Goal: Task Accomplishment & Management: Manage account settings

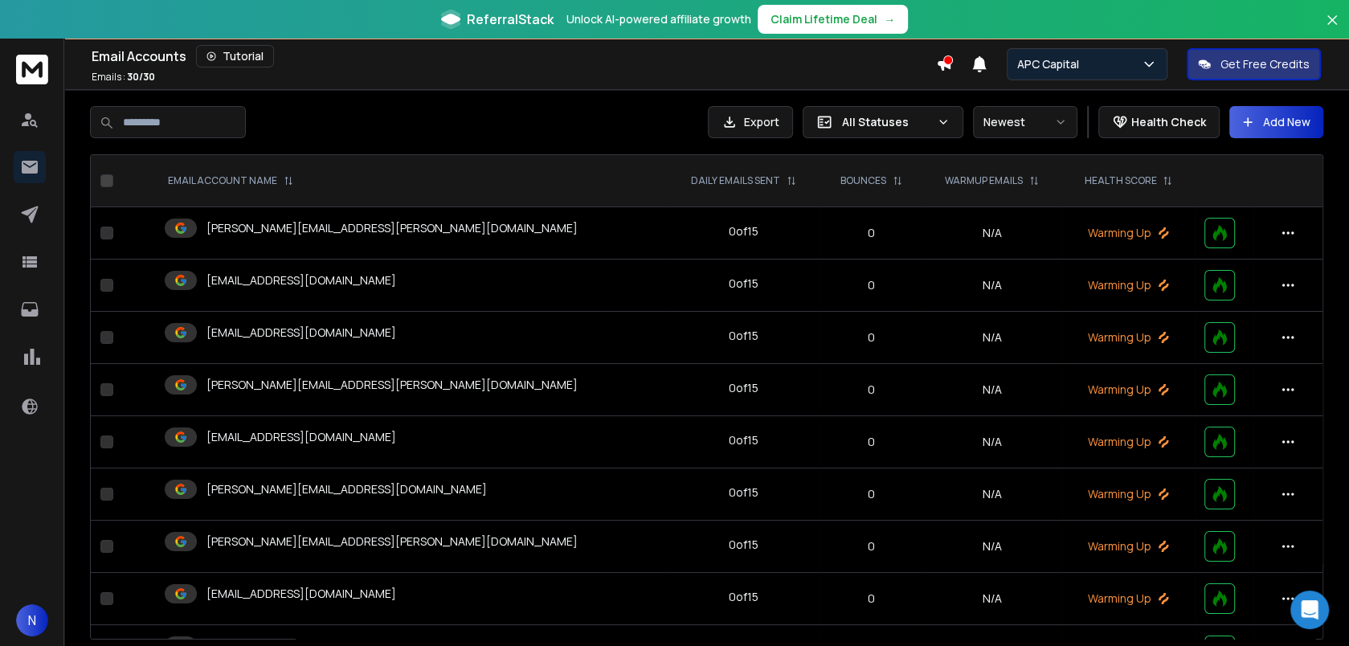
click at [1095, 67] on div "APC Capital" at bounding box center [1087, 64] width 140 height 16
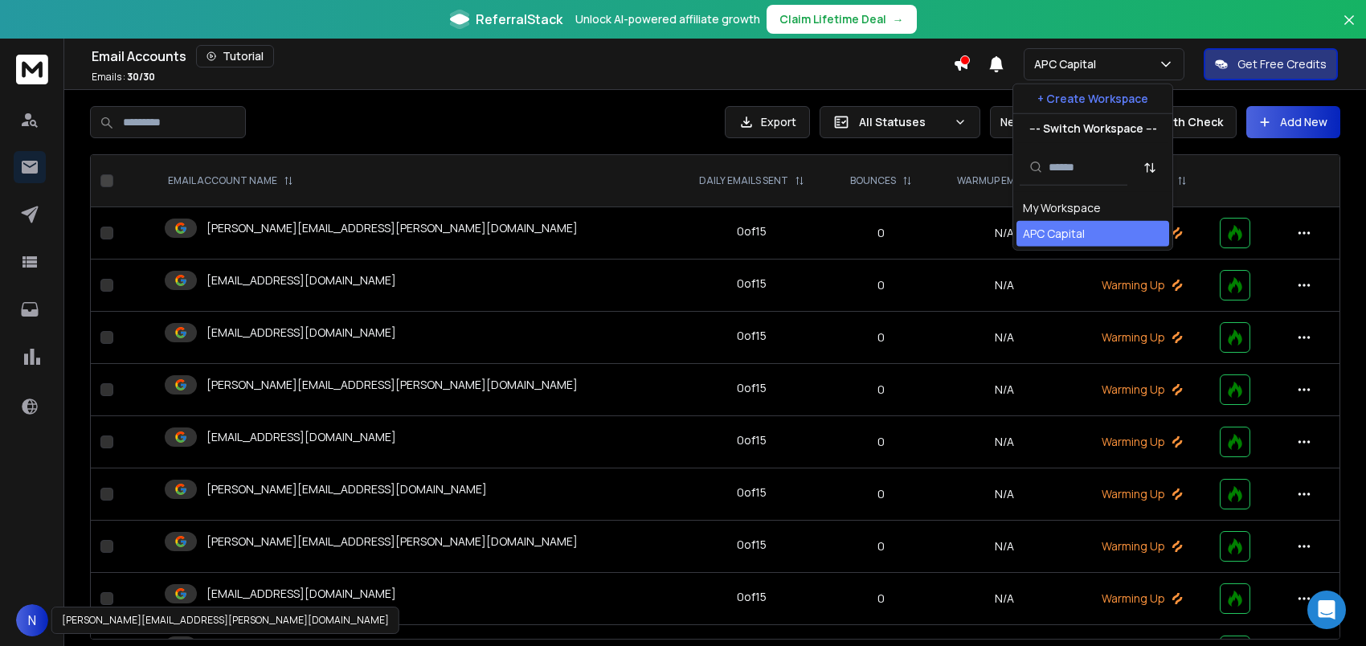
click at [33, 613] on span "N" at bounding box center [32, 620] width 32 height 32
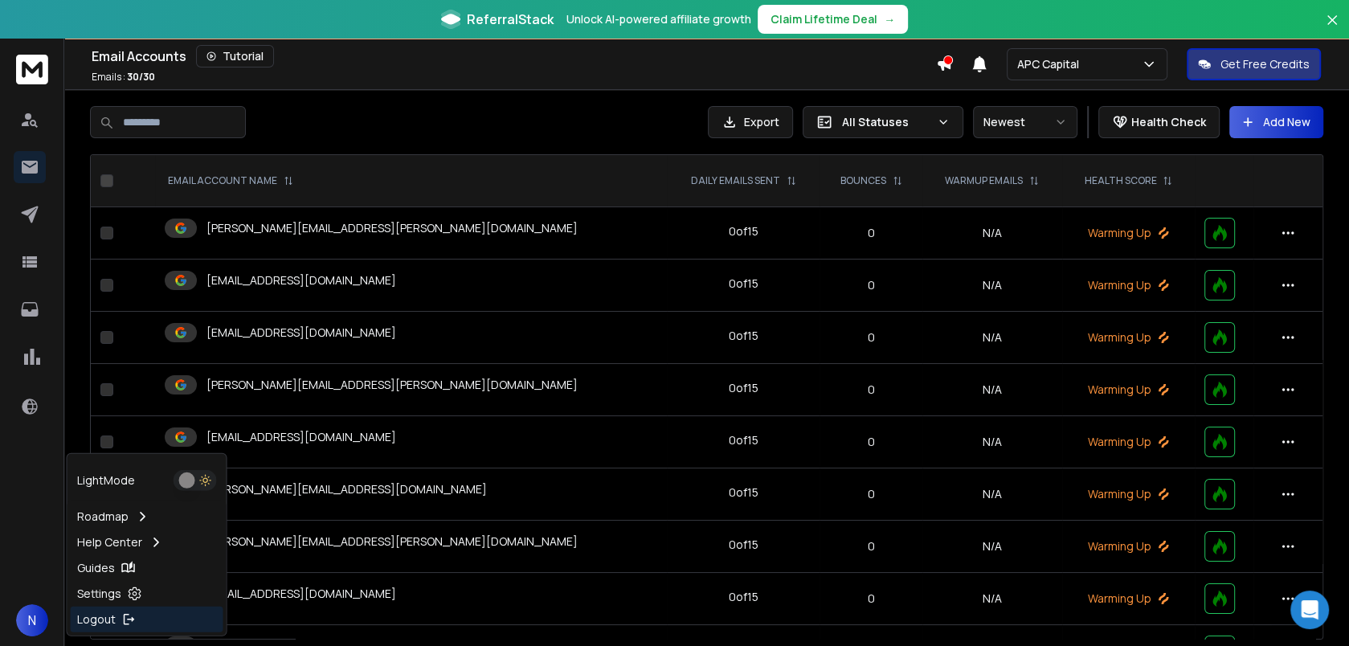
click at [99, 614] on p "Logout" at bounding box center [96, 619] width 39 height 16
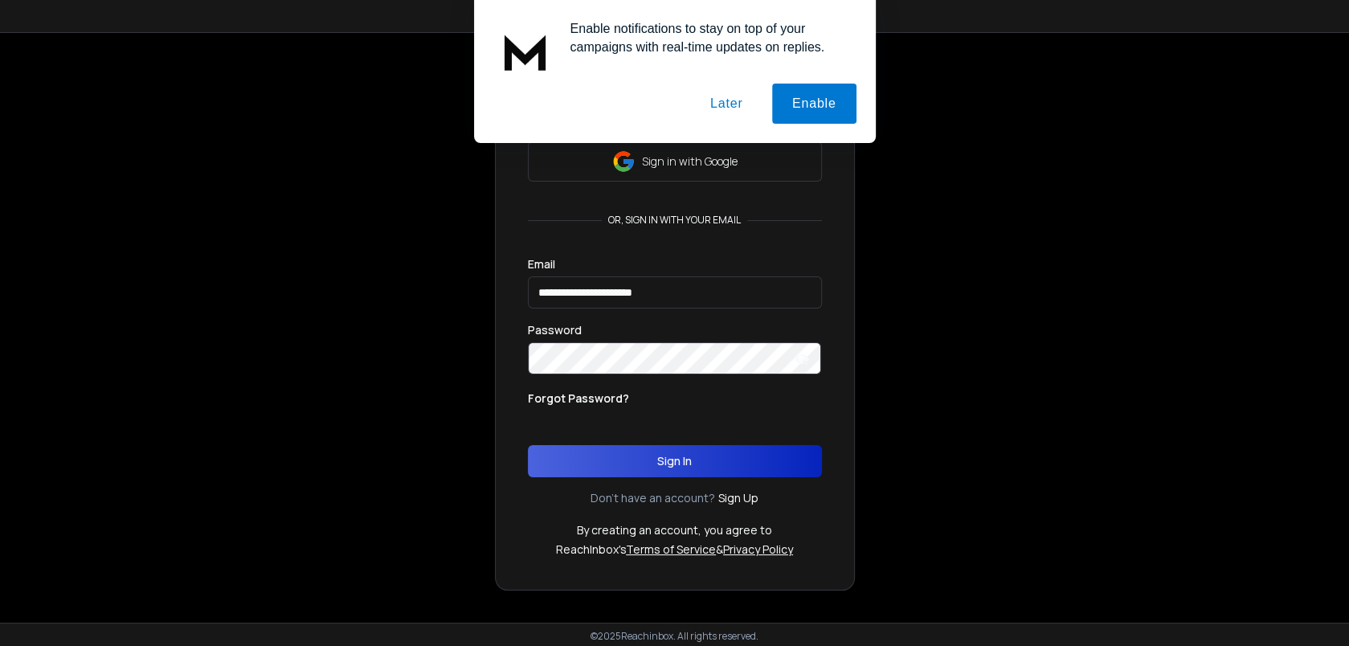
click at [668, 464] on button "Sign In" at bounding box center [675, 461] width 294 height 32
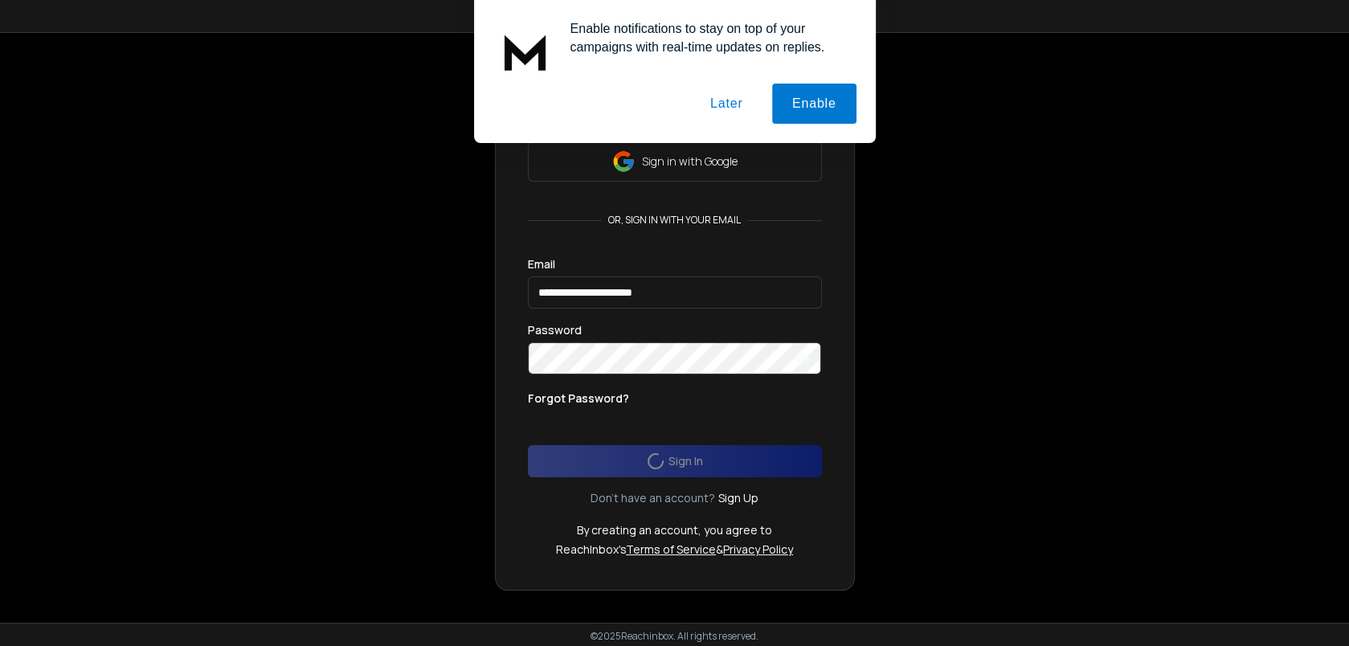
click at [729, 101] on button "Later" at bounding box center [726, 104] width 72 height 40
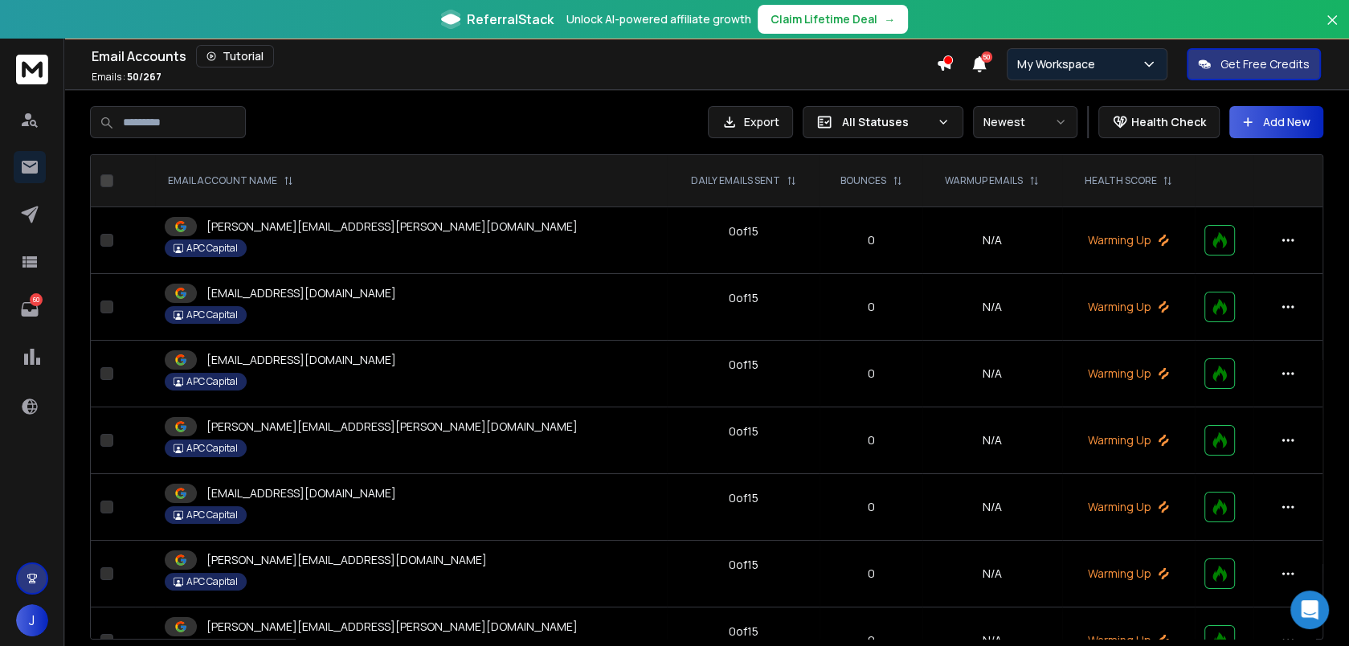
click at [1112, 56] on div "My Workspace" at bounding box center [1087, 64] width 140 height 16
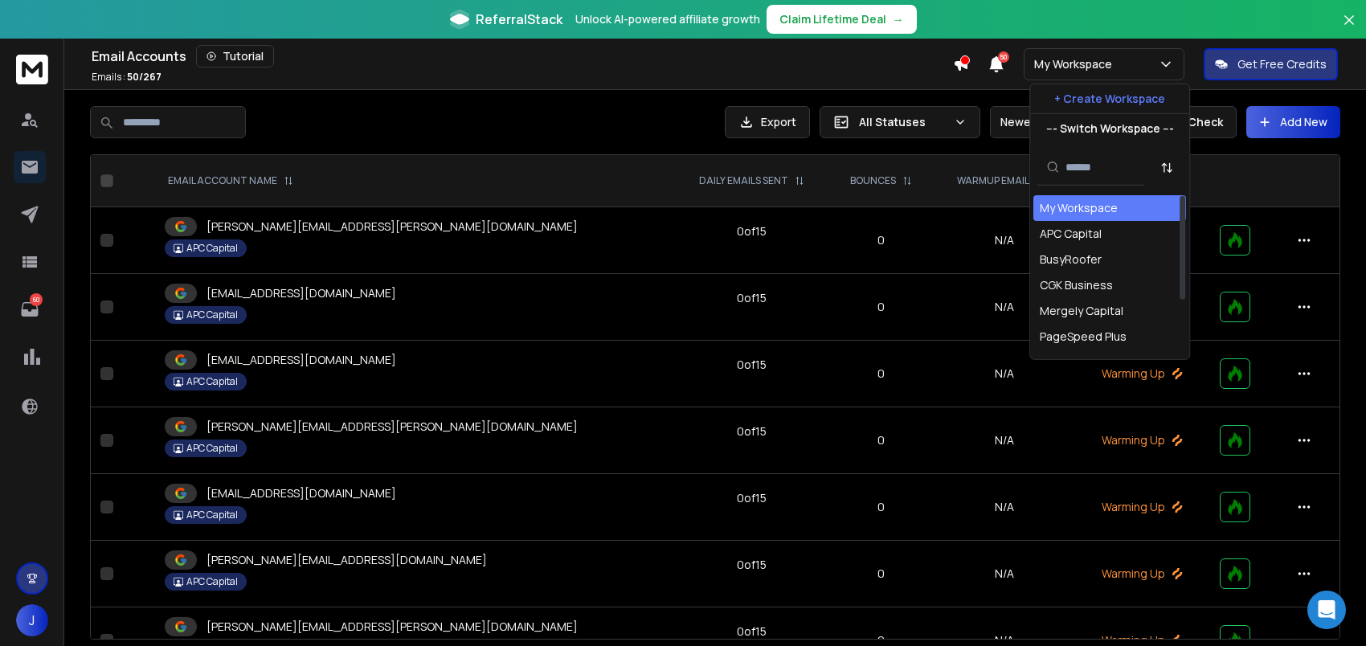
click at [1072, 214] on div "My Workspace" at bounding box center [1078, 208] width 78 height 16
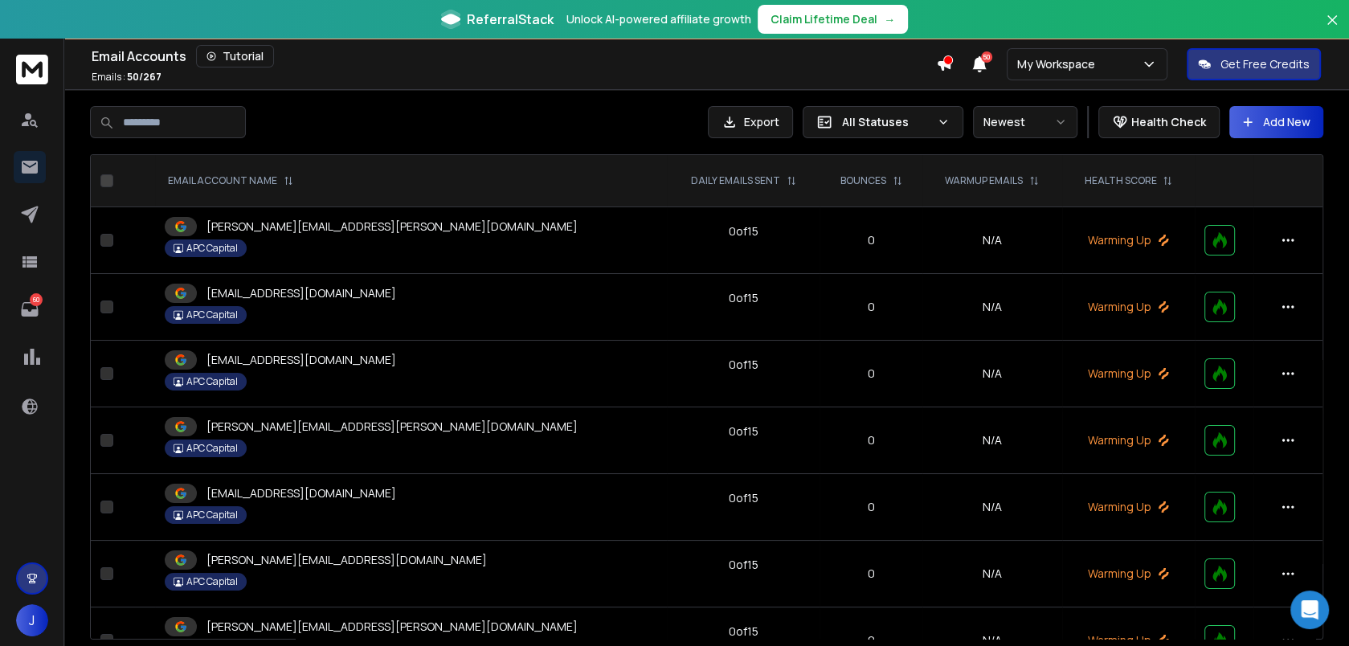
click at [1337, 125] on div "Export All Statuses Newest Health Check Add New EMAIL ACCOUNT NAME DAILY EMAILS…" at bounding box center [706, 372] width 1284 height 565
click at [1290, 121] on button "Add New" at bounding box center [1276, 122] width 94 height 32
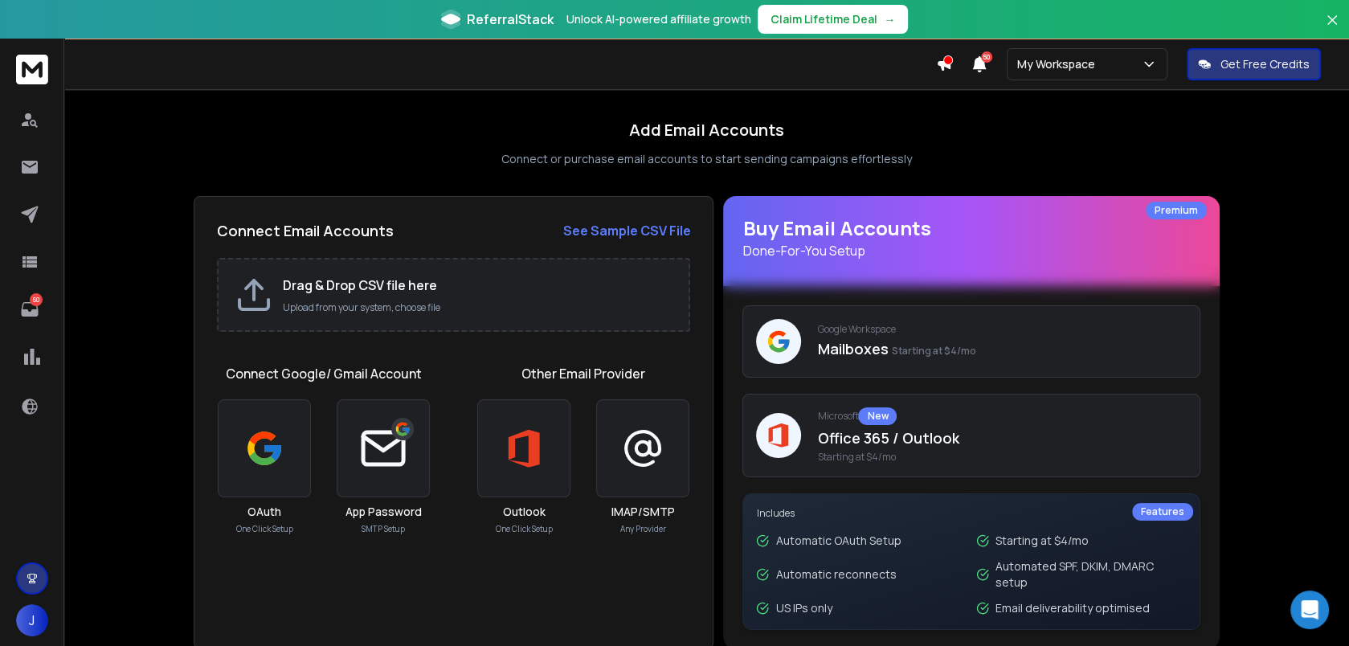
click at [318, 463] on div "OAuth One Click Setup App Password SMTP Setup" at bounding box center [324, 467] width 214 height 136
click at [293, 463] on div at bounding box center [264, 448] width 93 height 98
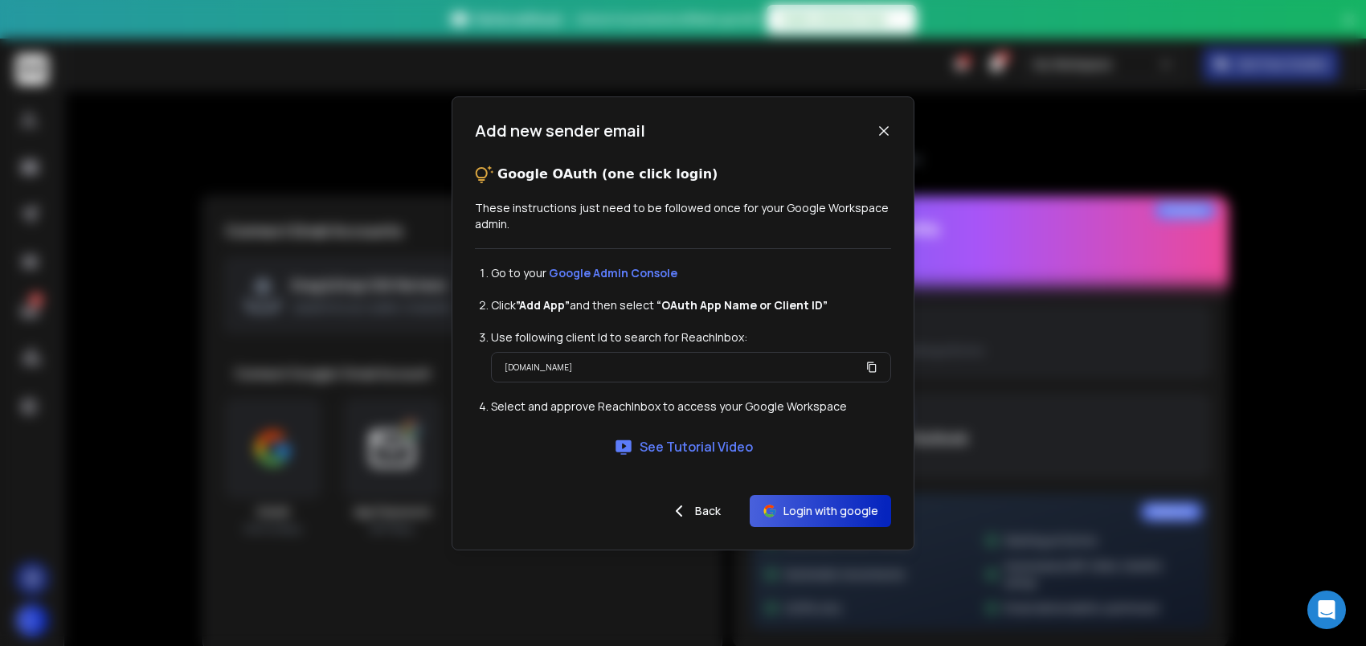
click at [824, 516] on button "Login with google" at bounding box center [819, 511] width 141 height 32
click at [818, 500] on button "Login with google" at bounding box center [819, 511] width 141 height 32
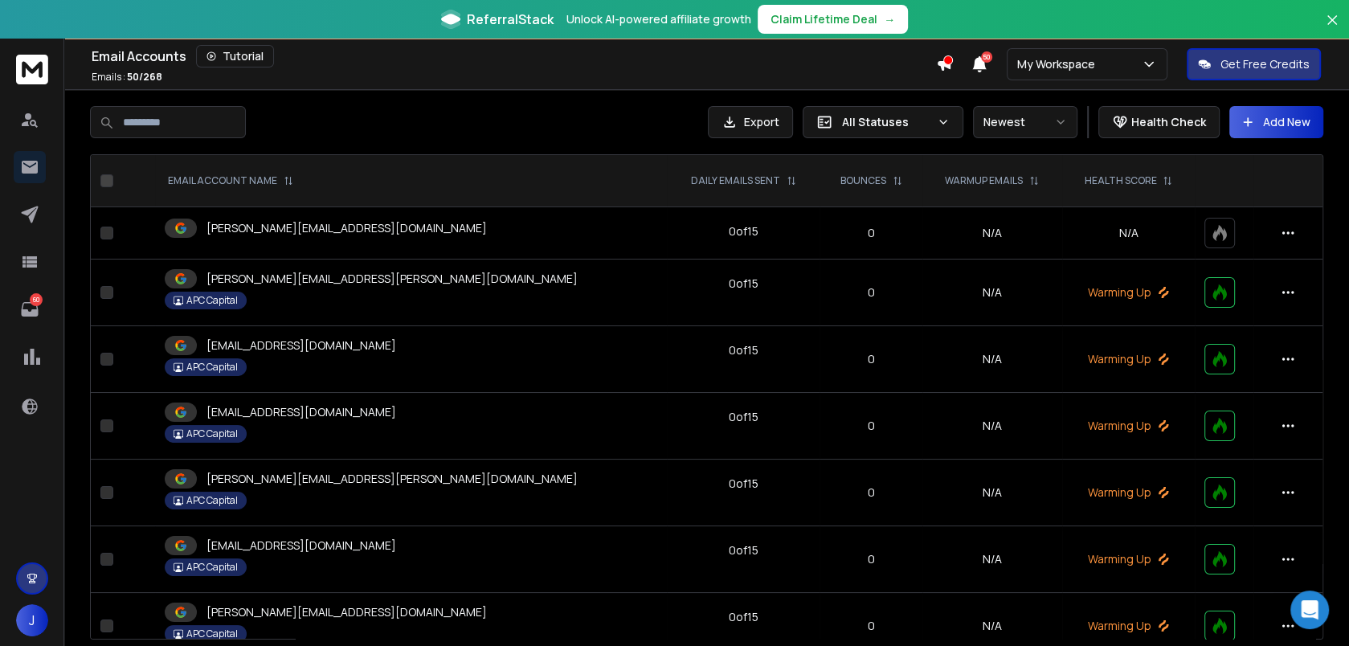
click at [1285, 117] on button "Add New" at bounding box center [1276, 122] width 94 height 32
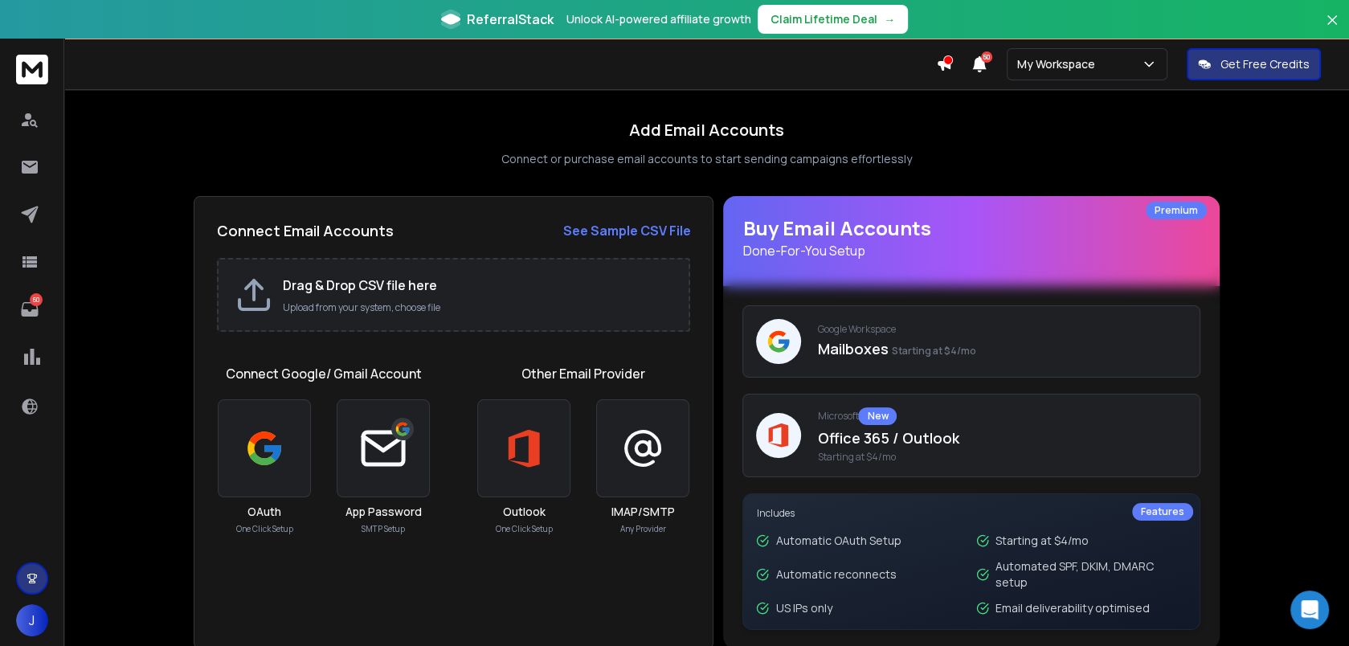
click at [252, 449] on icon at bounding box center [264, 448] width 34 height 34
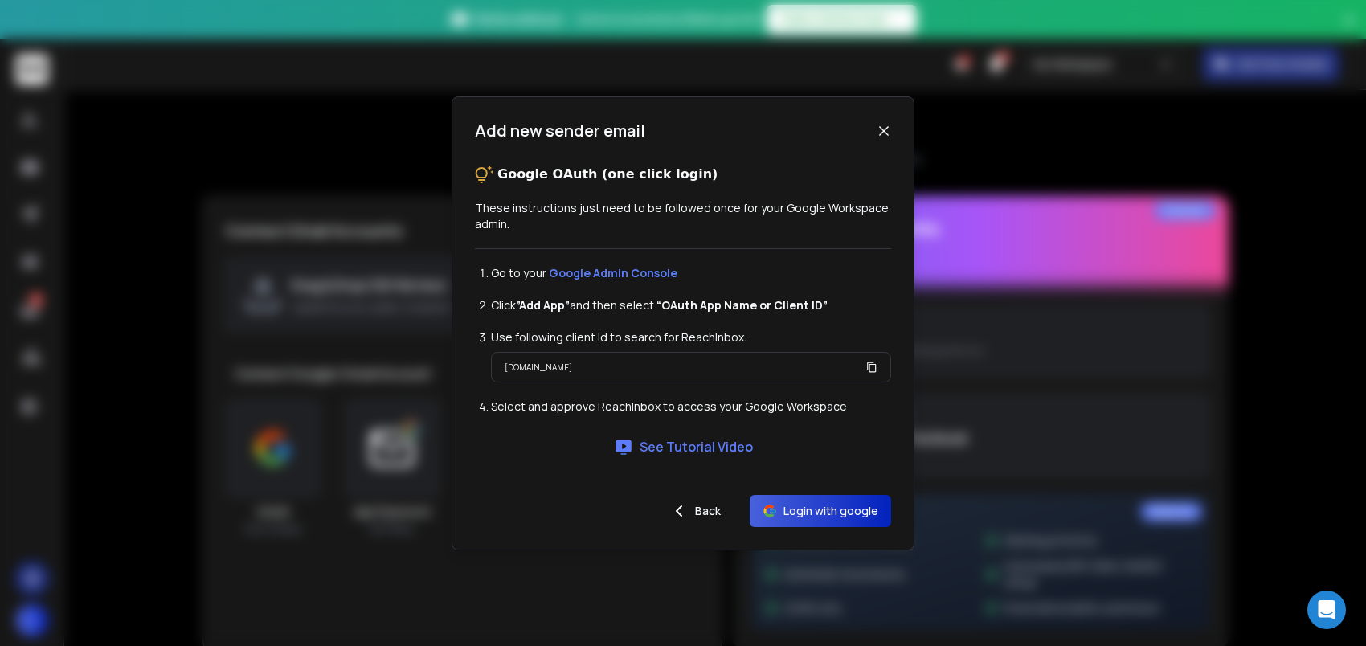
click at [835, 512] on button "Login with google" at bounding box center [819, 511] width 141 height 32
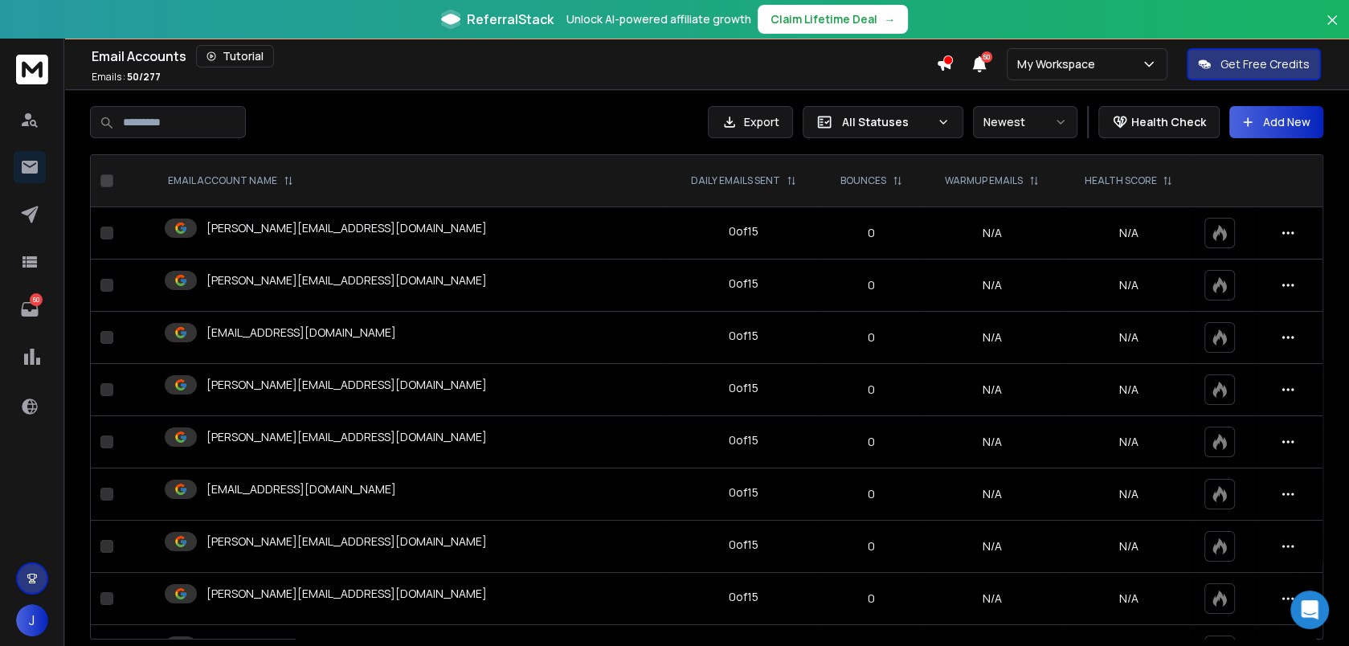
click at [1000, 117] on button "Newest" at bounding box center [1025, 122] width 104 height 32
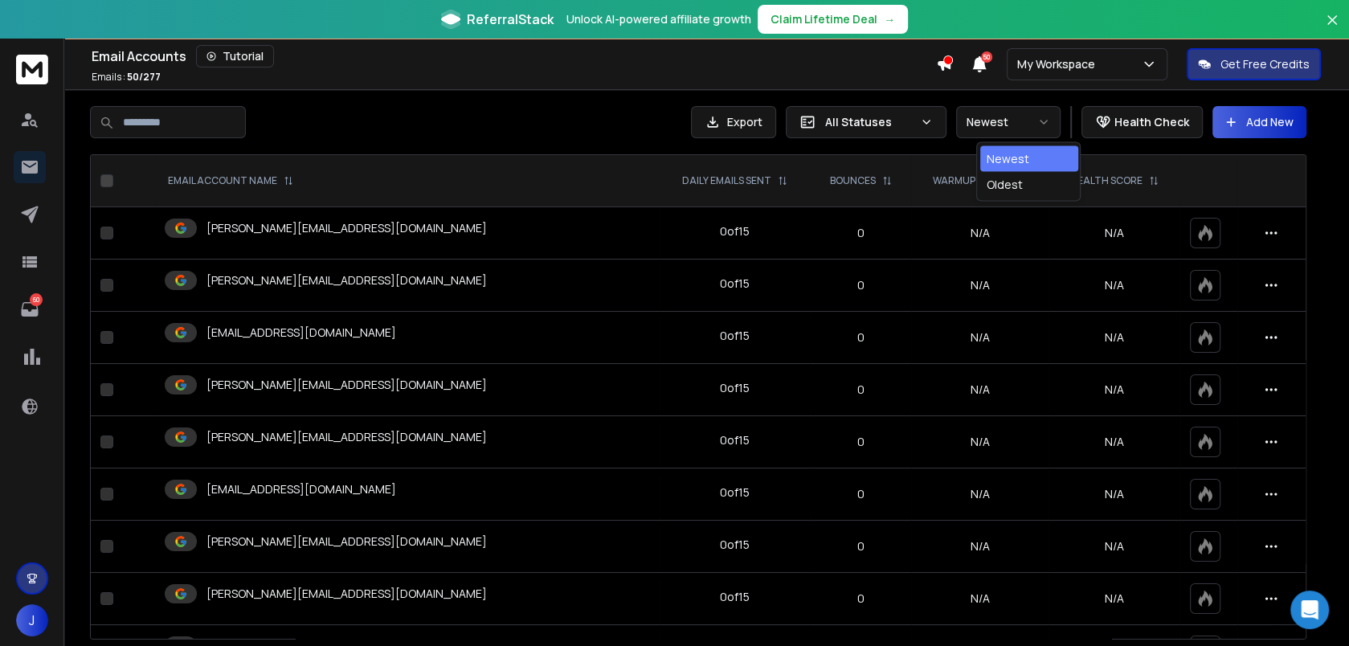
click at [895, 116] on p "All Statuses" at bounding box center [869, 122] width 88 height 16
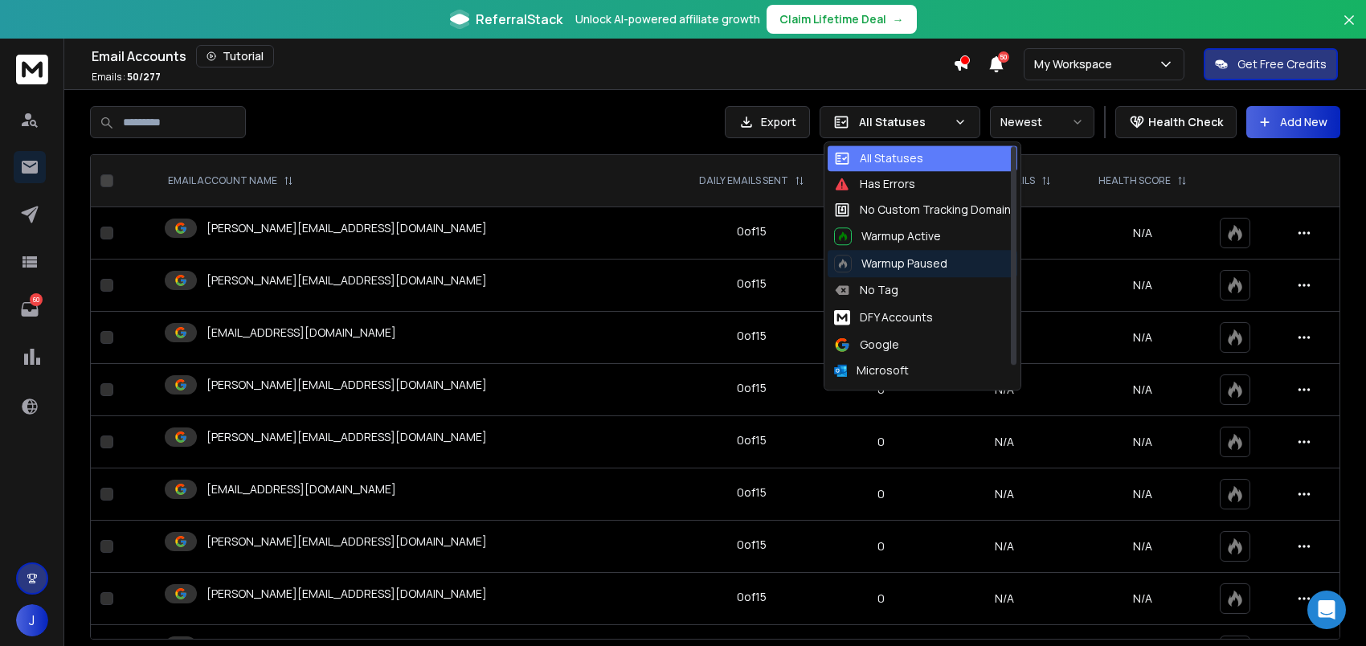
click at [938, 272] on div "Warmup Paused" at bounding box center [890, 264] width 113 height 18
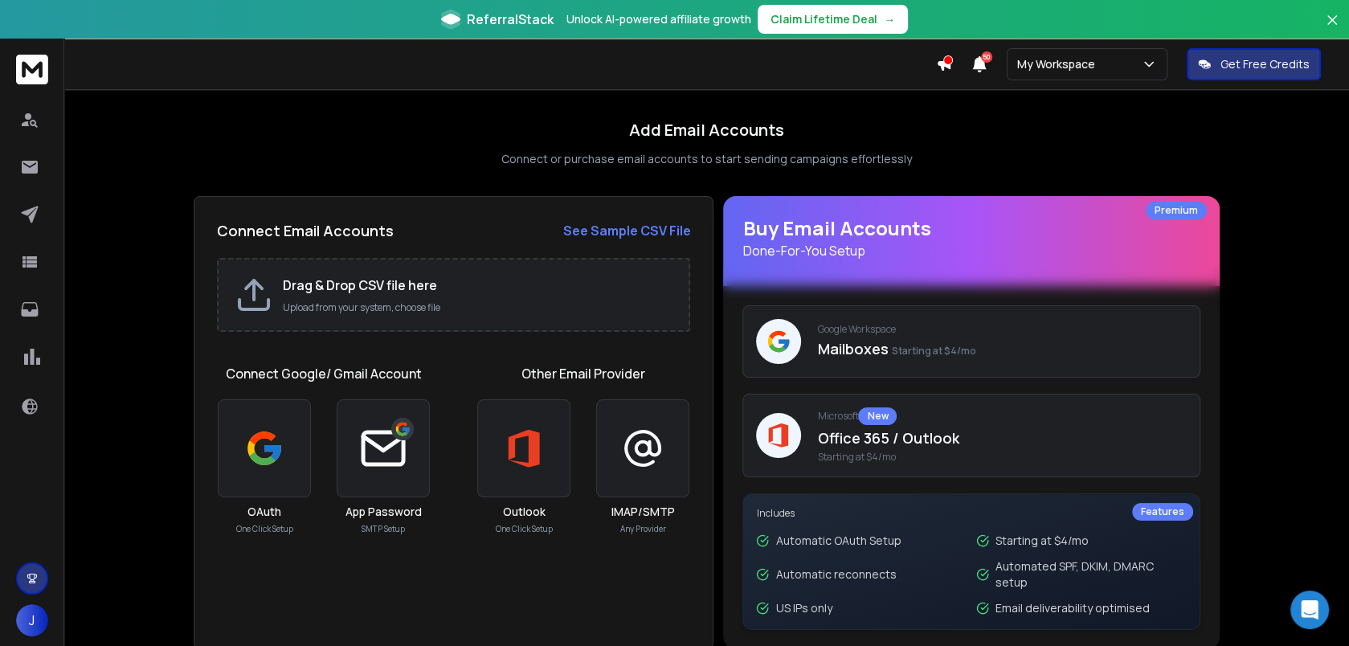
click at [284, 439] on icon at bounding box center [264, 448] width 40 height 48
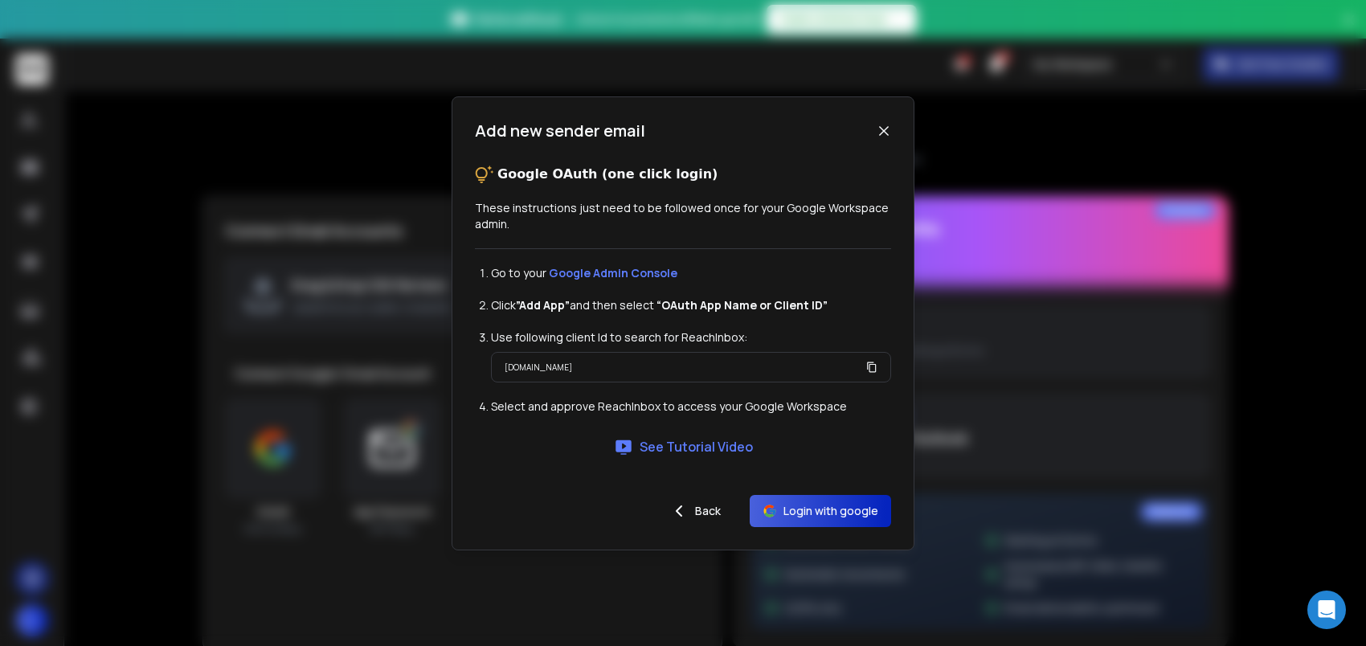
click at [828, 501] on button "Login with google" at bounding box center [819, 511] width 141 height 32
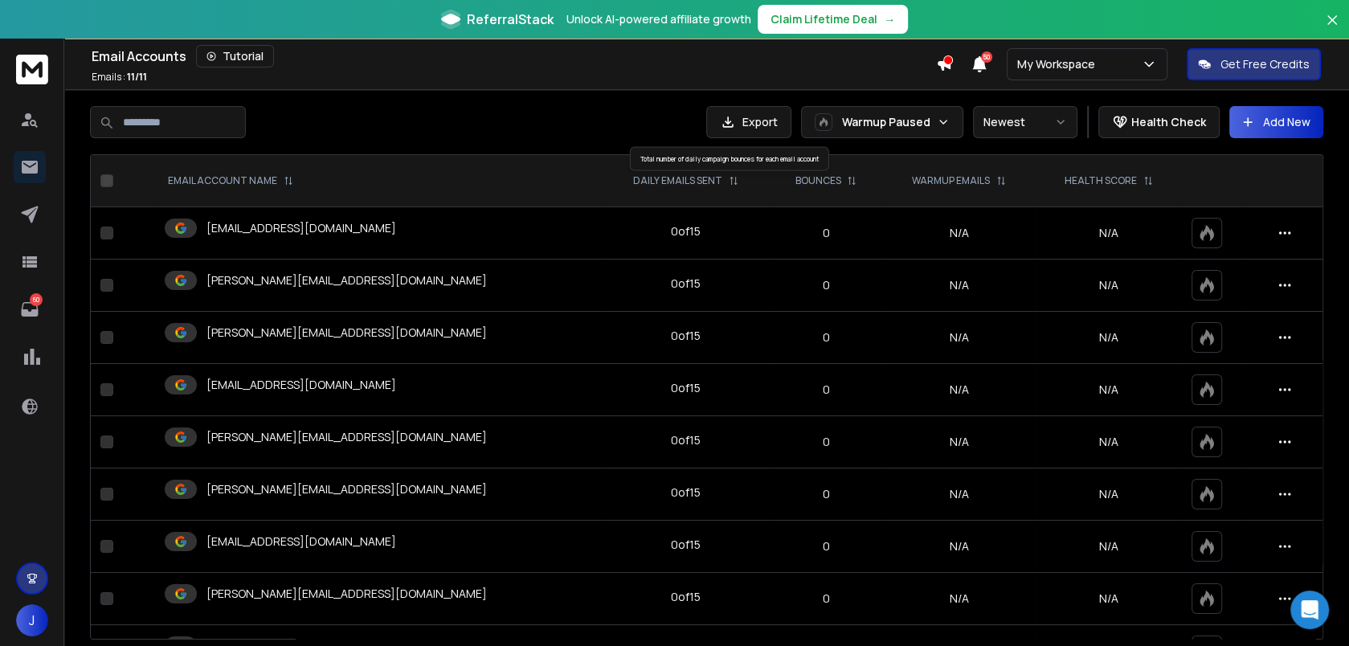
click at [1272, 128] on button "Add New" at bounding box center [1276, 122] width 94 height 32
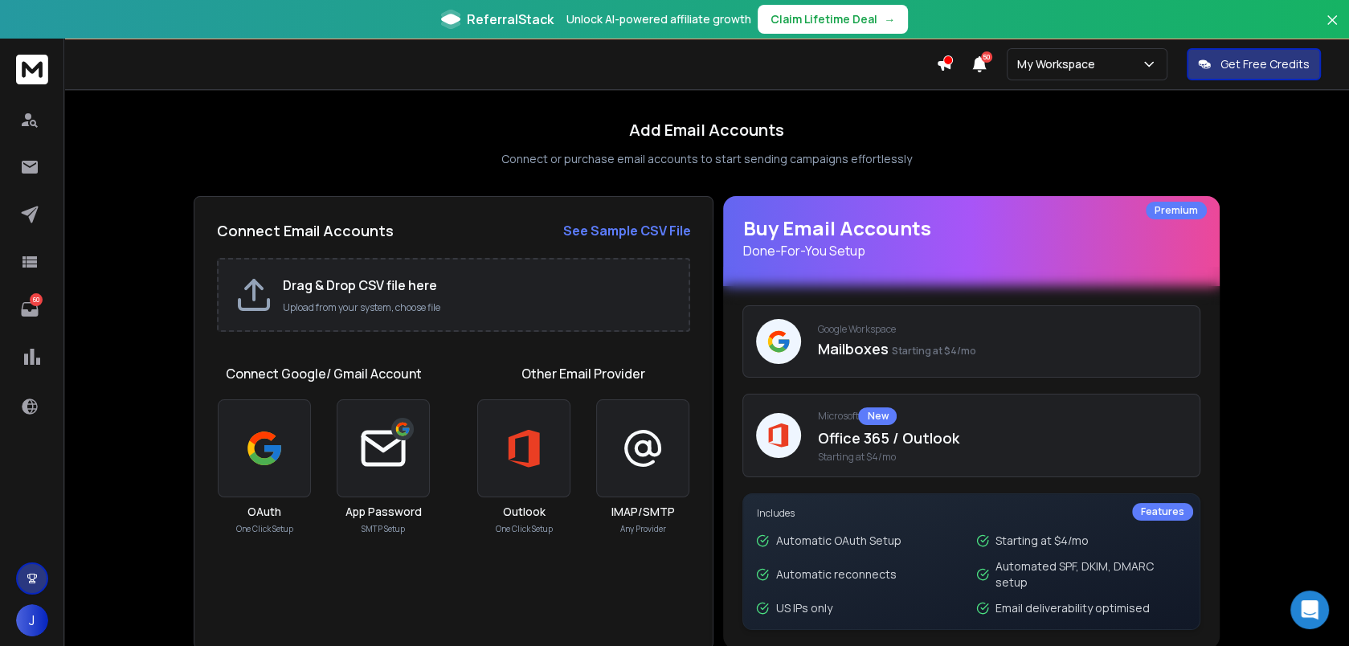
click at [258, 443] on icon at bounding box center [263, 437] width 27 height 13
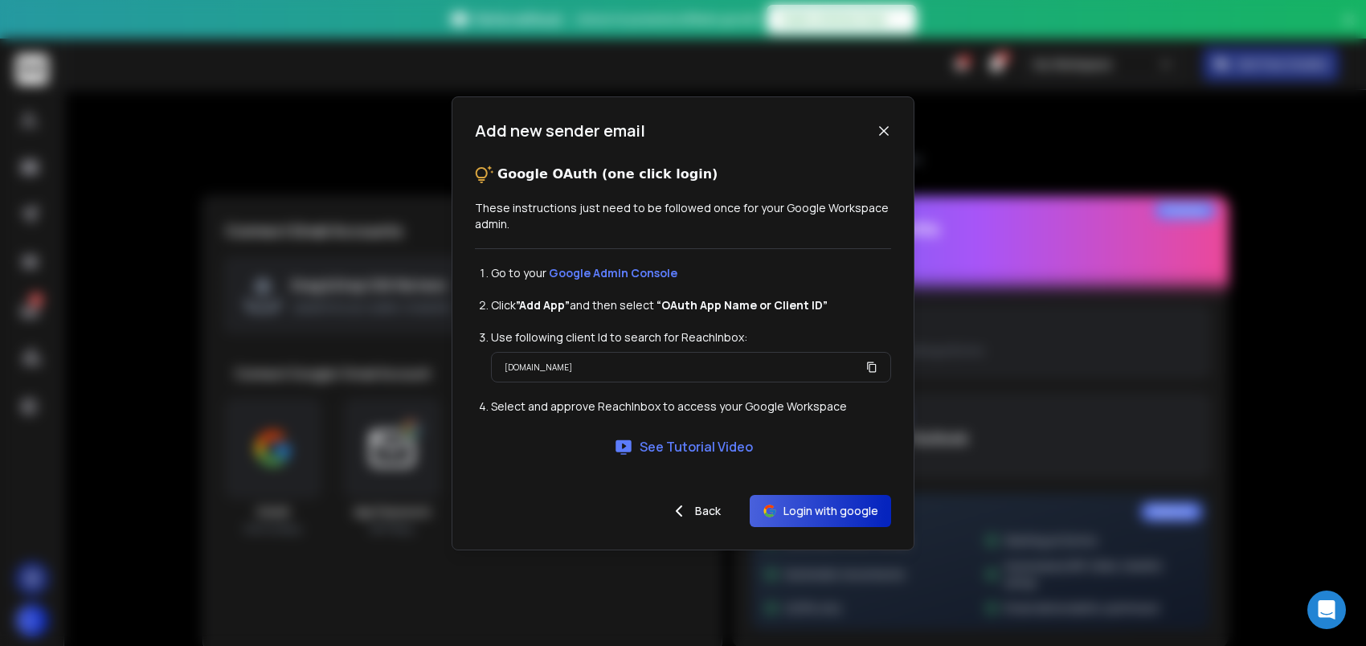
drag, startPoint x: 795, startPoint y: 492, endPoint x: 794, endPoint y: 507, distance: 14.5
click at [795, 498] on div "Google OAuth (one click login) These instructions just need to be followed once…" at bounding box center [683, 346] width 416 height 362
click at [794, 507] on button "Login with google" at bounding box center [819, 511] width 141 height 32
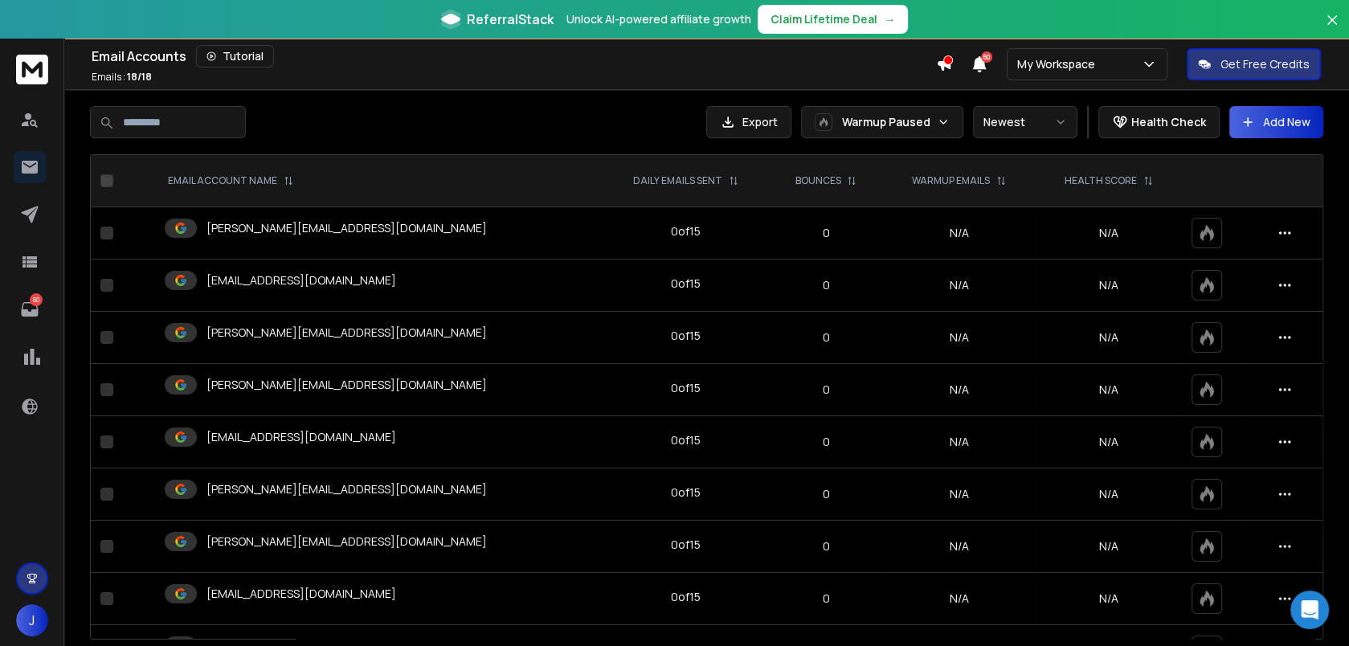
click at [1280, 120] on button "Add New" at bounding box center [1276, 122] width 94 height 32
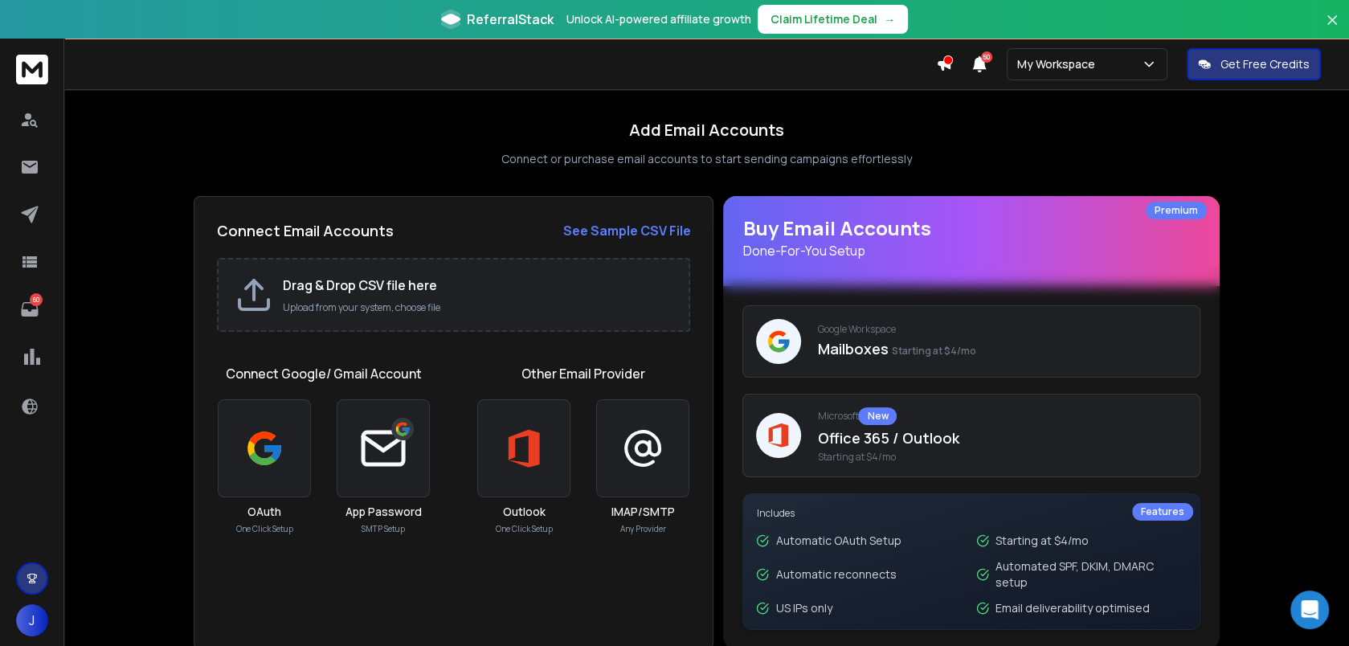
click at [261, 464] on icon at bounding box center [264, 448] width 40 height 48
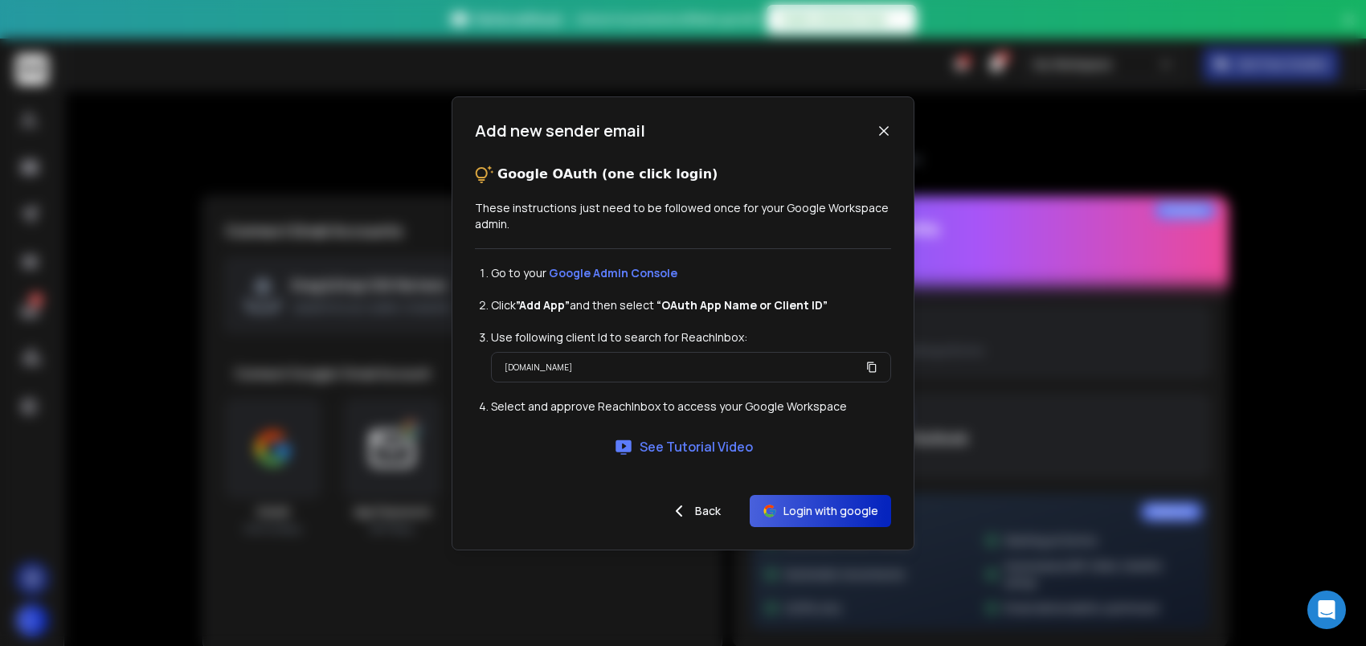
click at [799, 516] on button "Login with google" at bounding box center [819, 511] width 141 height 32
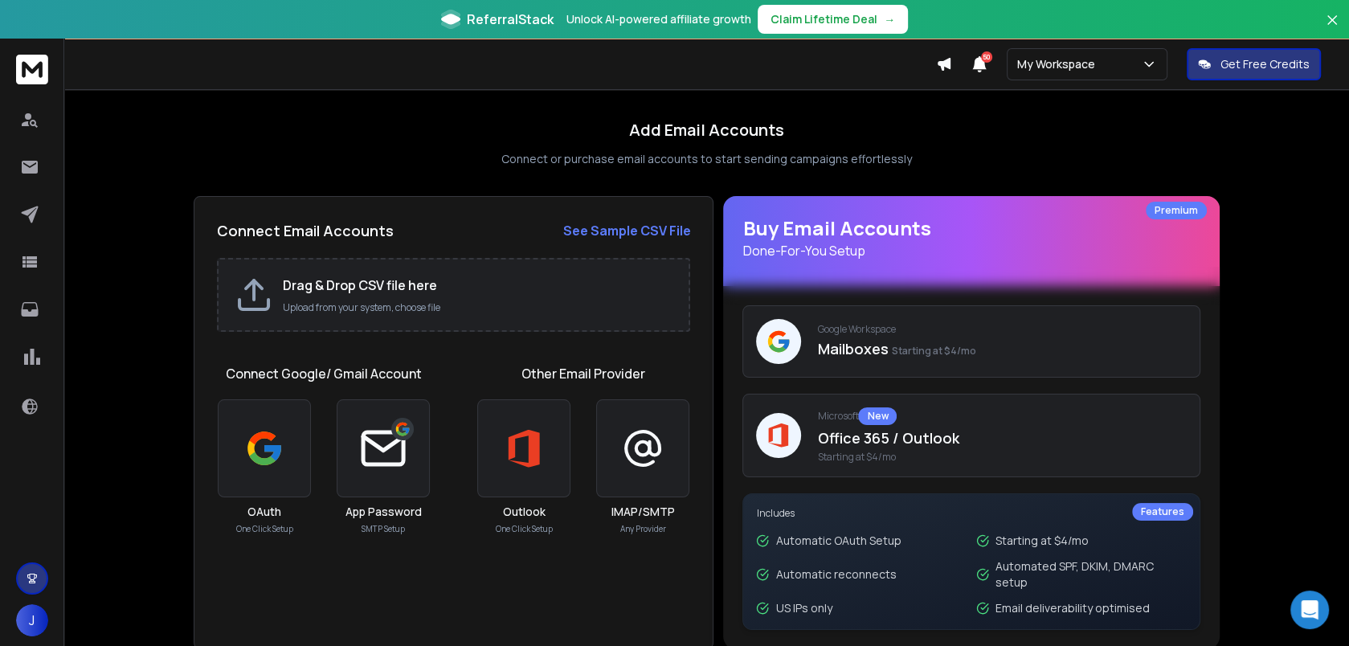
click at [320, 453] on div "OAuth One Click Setup App Password SMTP Setup" at bounding box center [324, 467] width 214 height 136
click at [269, 453] on icon at bounding box center [264, 448] width 40 height 48
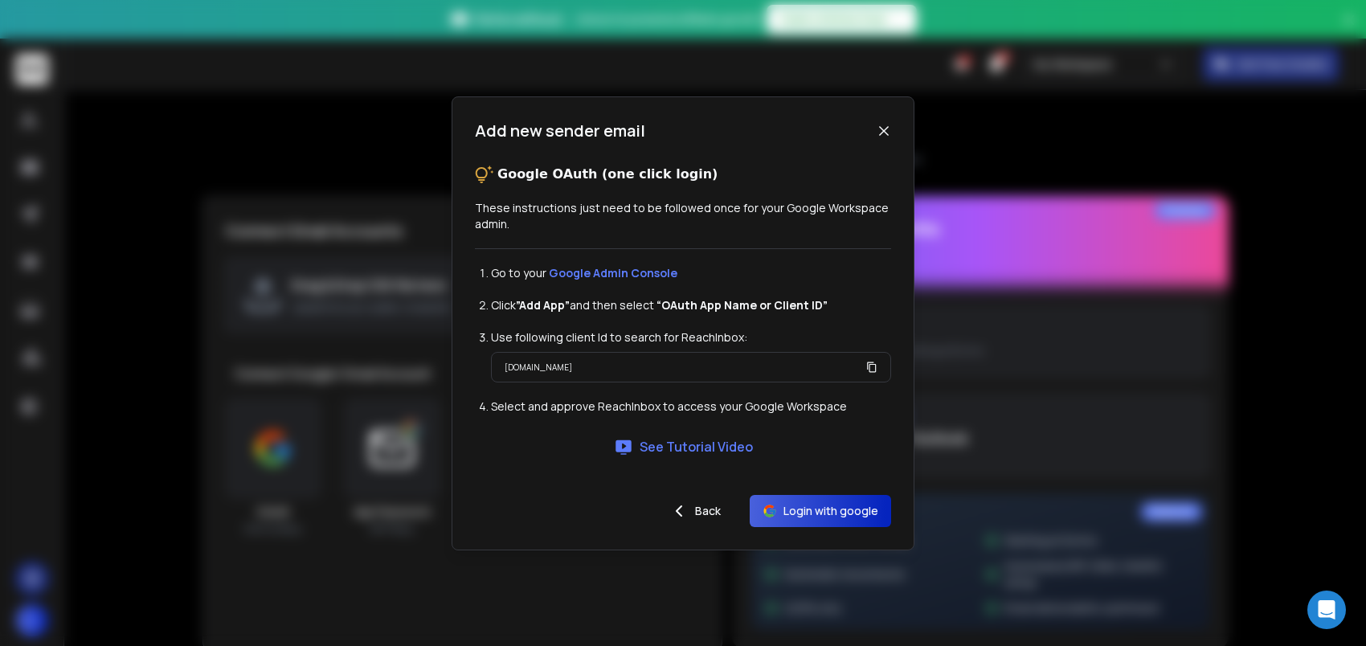
click at [862, 517] on button "Login with google" at bounding box center [819, 511] width 141 height 32
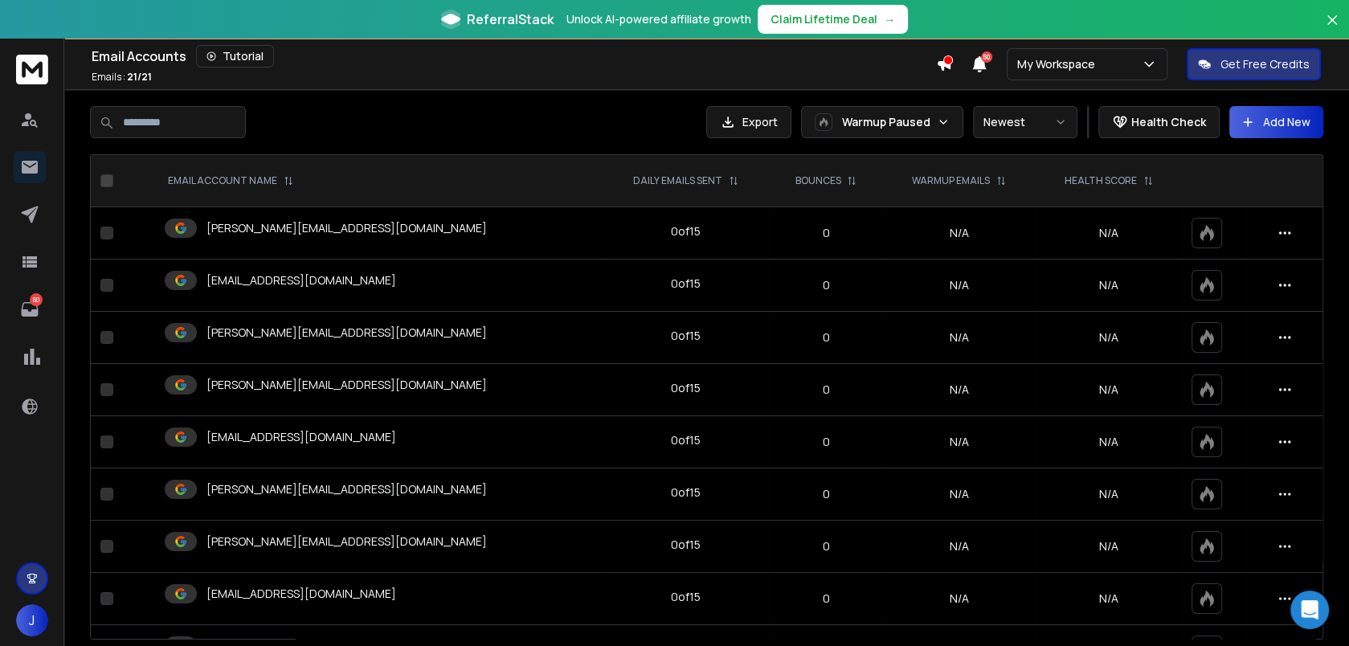
click at [1282, 121] on button "Add New" at bounding box center [1276, 122] width 94 height 32
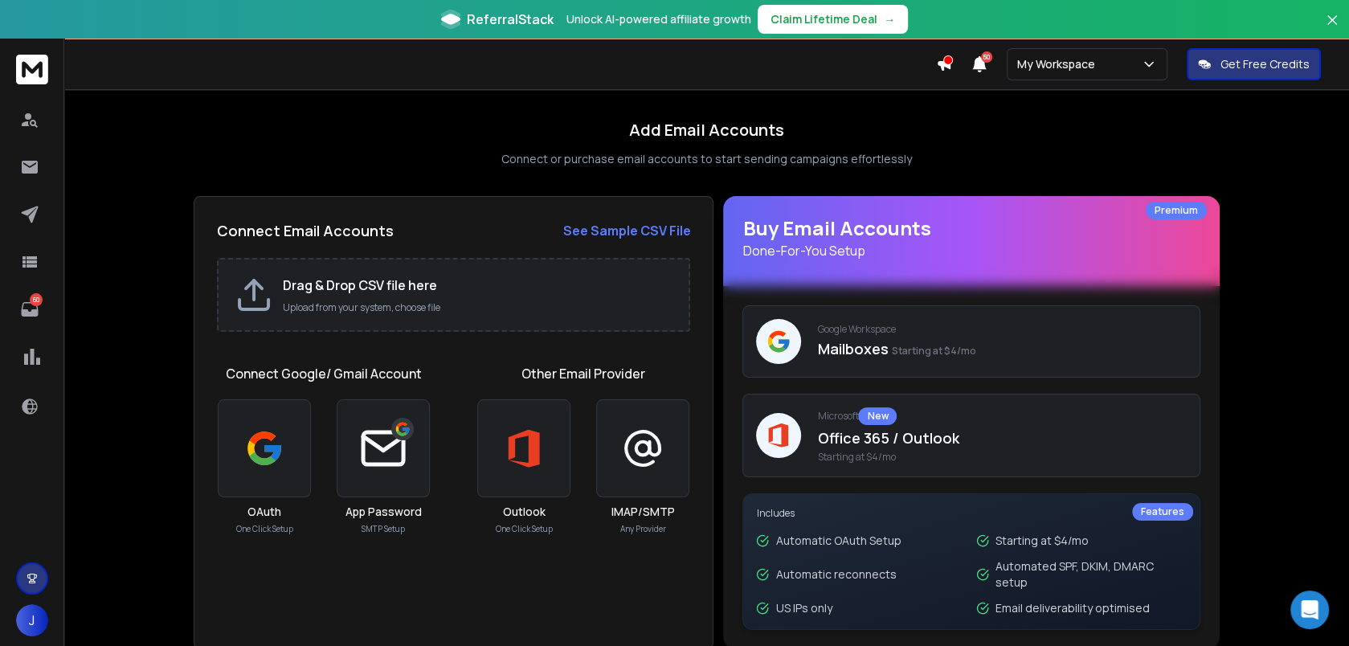
click at [267, 457] on icon at bounding box center [264, 448] width 40 height 48
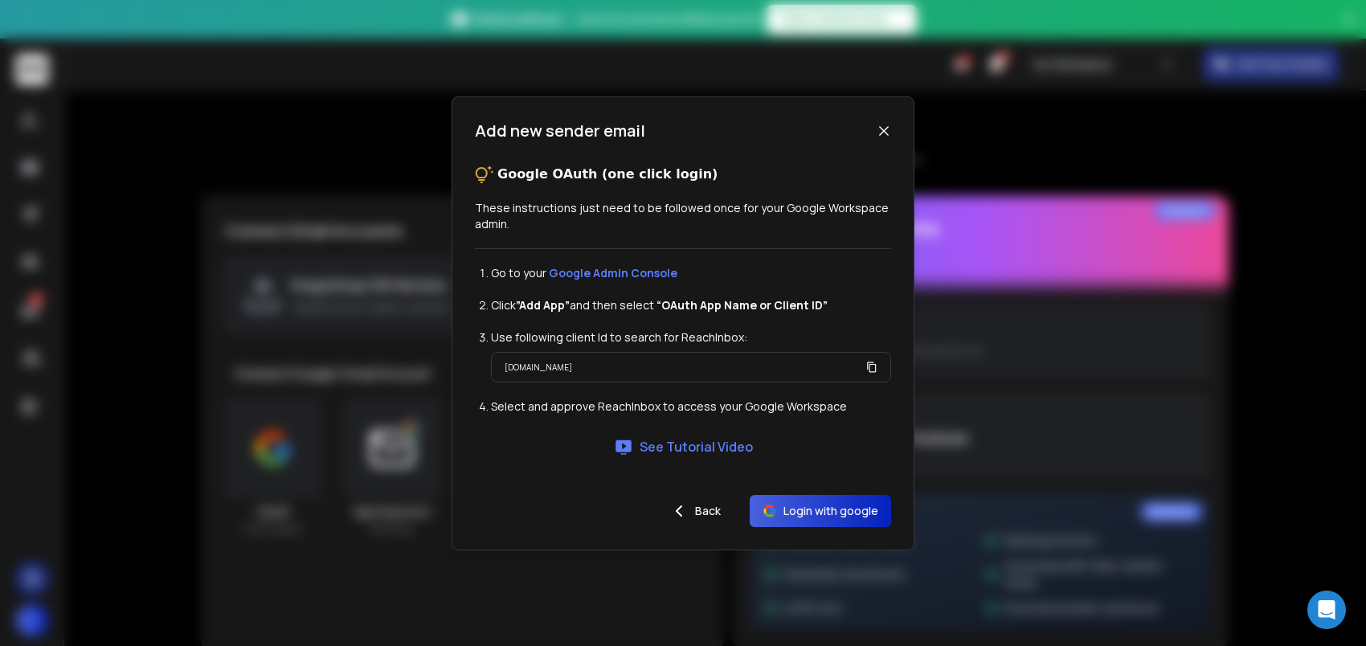
click at [808, 525] on button "Login with google" at bounding box center [819, 511] width 141 height 32
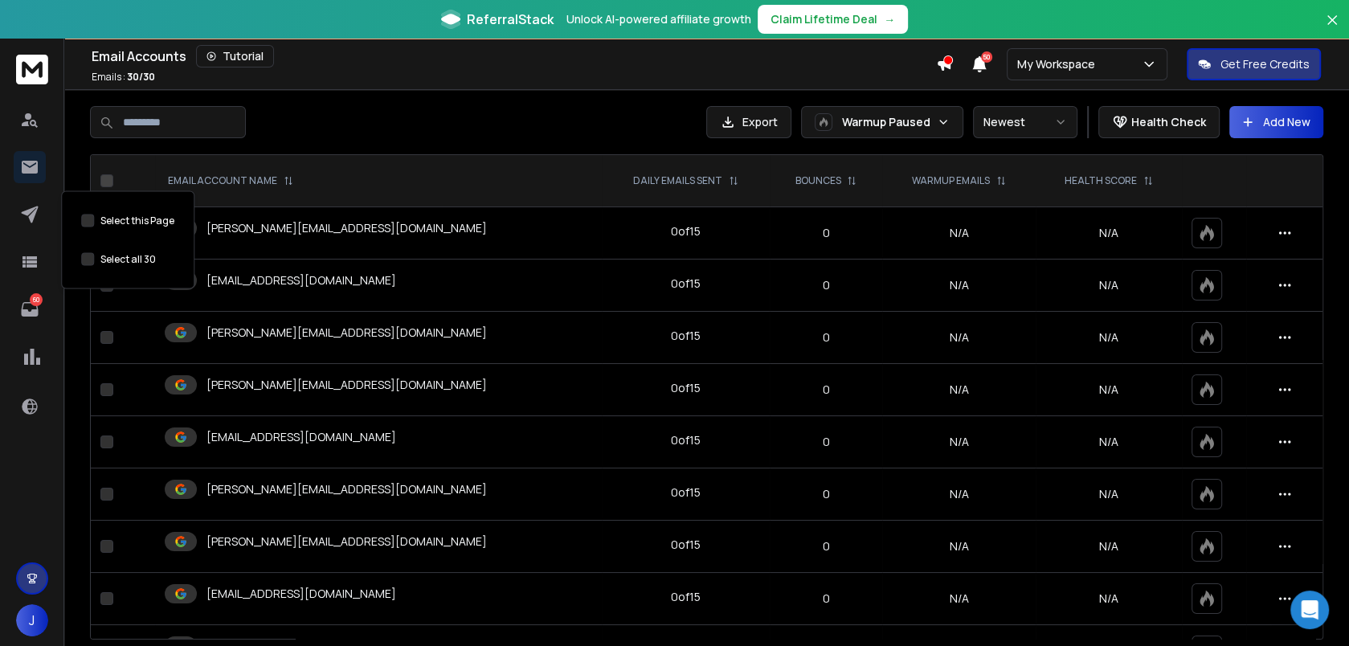
click at [88, 259] on button "Select this Page" at bounding box center [87, 259] width 13 height 13
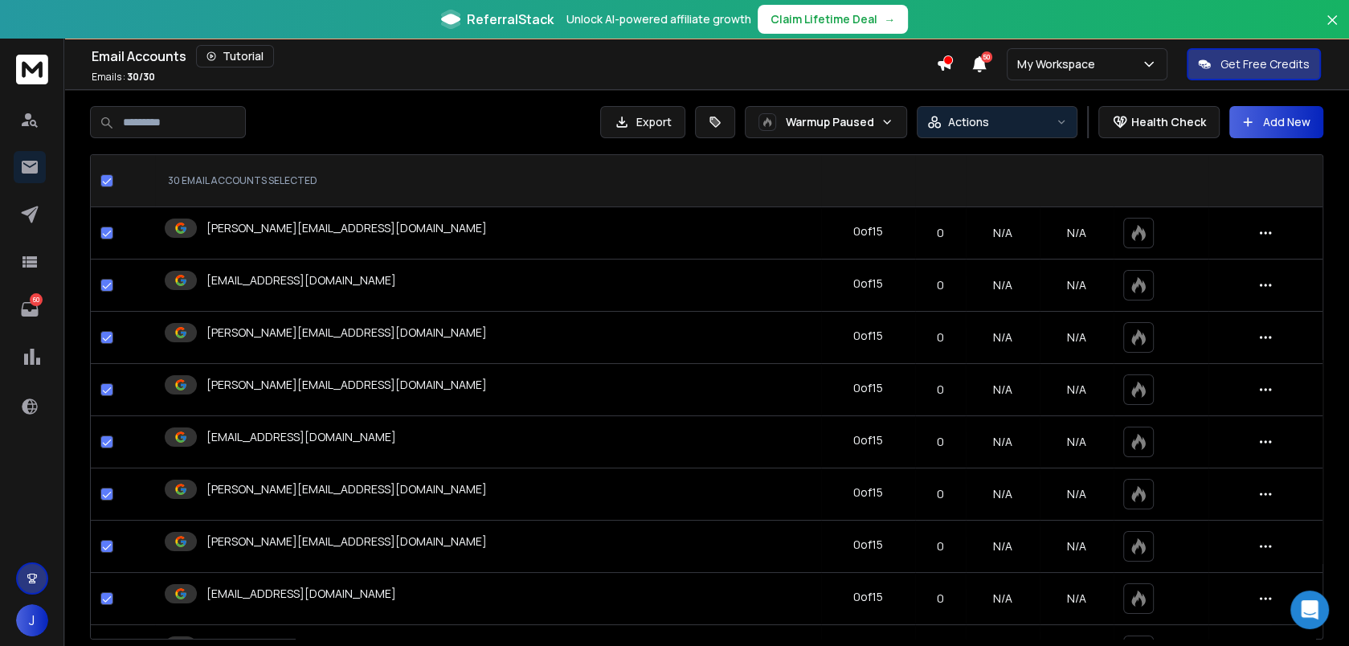
click at [977, 123] on p "Actions" at bounding box center [968, 122] width 41 height 16
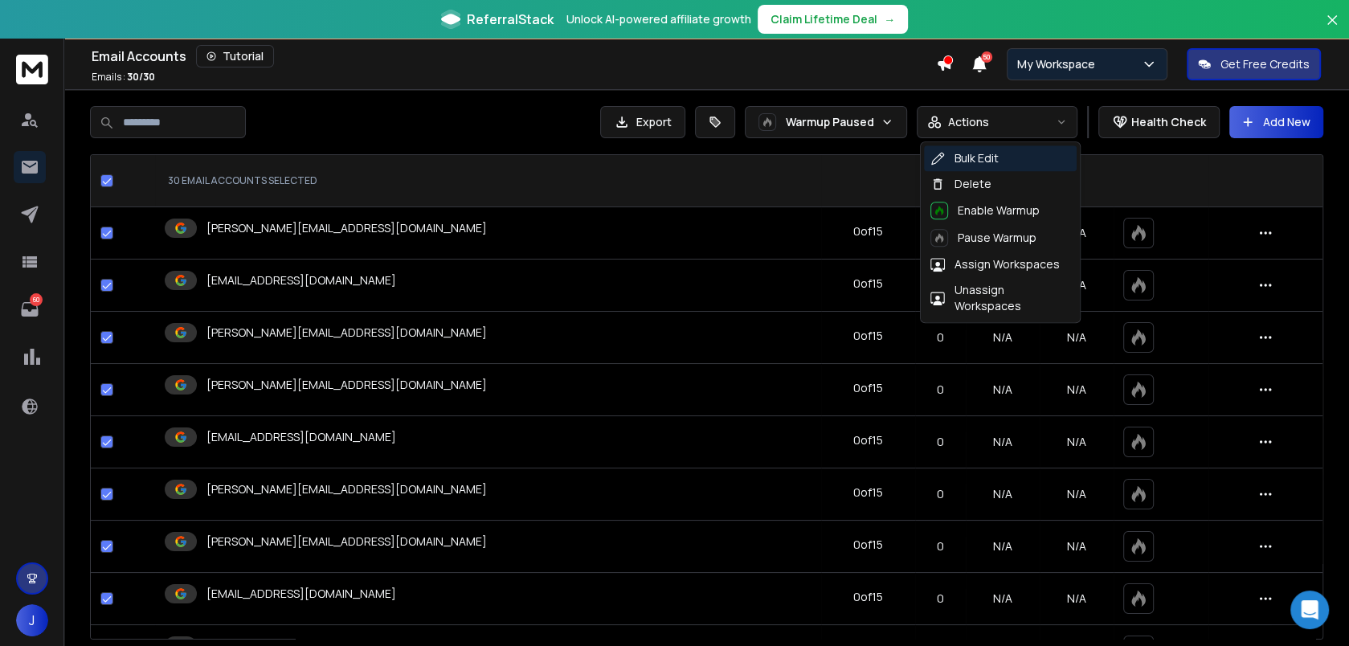
click at [1101, 59] on p "My Workspace" at bounding box center [1059, 64] width 84 height 16
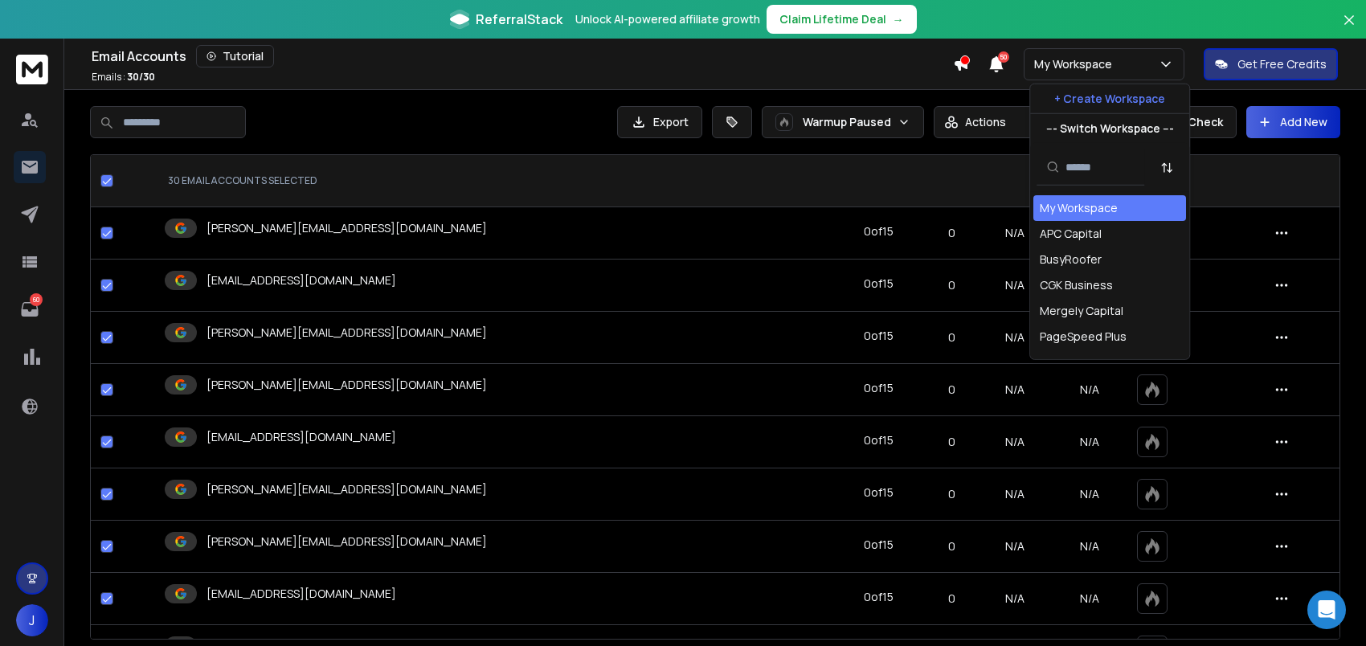
click at [1091, 103] on p "+ Create Workspace" at bounding box center [1109, 99] width 111 height 16
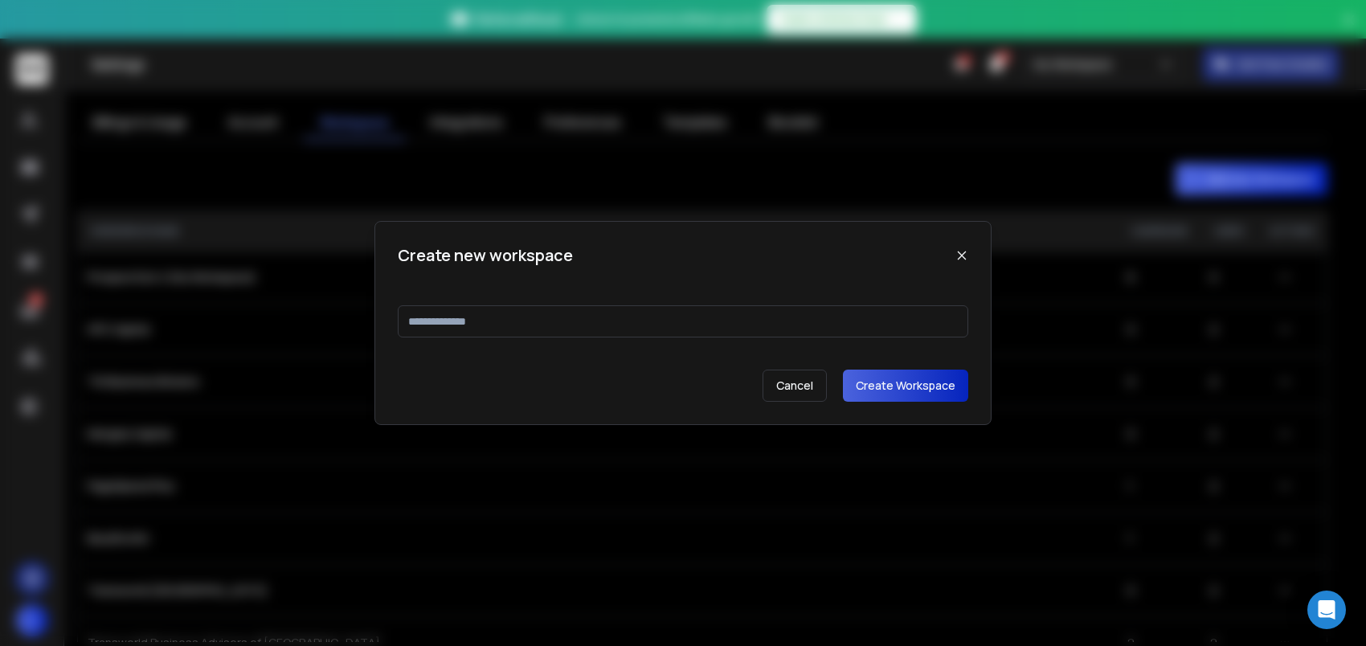
click at [650, 321] on input at bounding box center [683, 321] width 570 height 32
click at [716, 322] on input at bounding box center [683, 321] width 570 height 32
paste input "*****"
type input "*****"
click at [896, 386] on button "Create Workspace" at bounding box center [905, 386] width 125 height 32
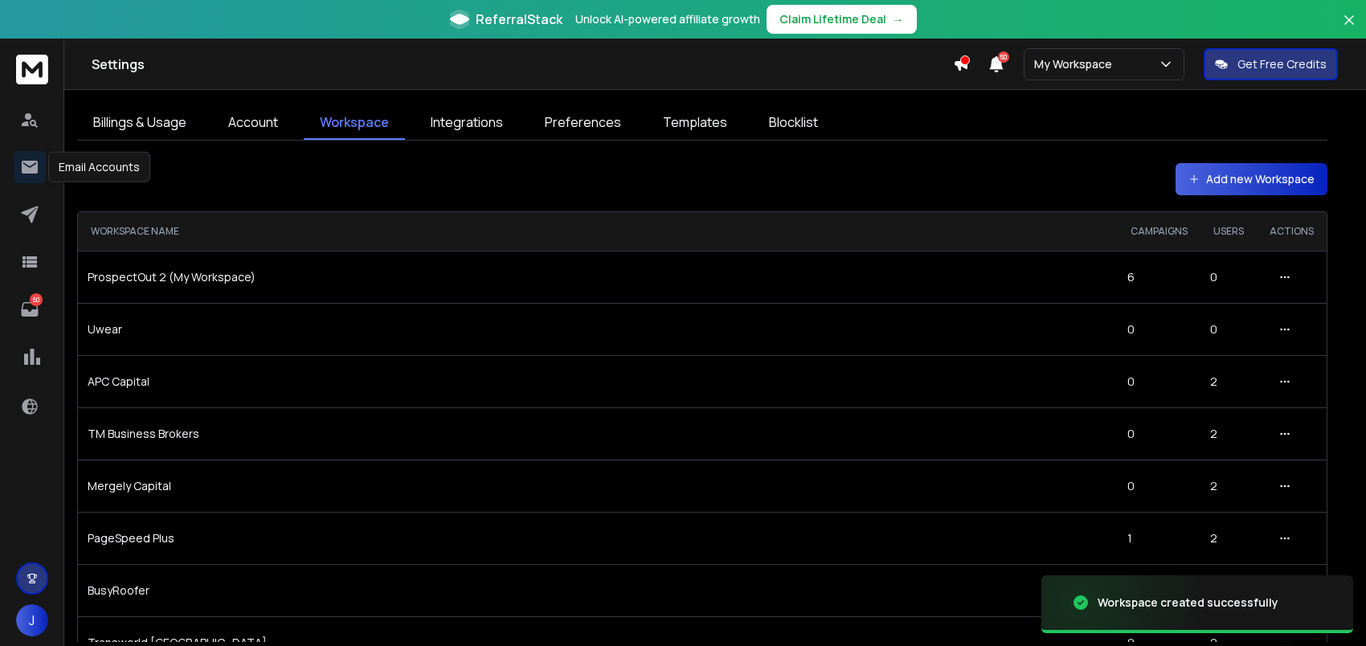
click at [28, 165] on icon at bounding box center [30, 167] width 16 height 13
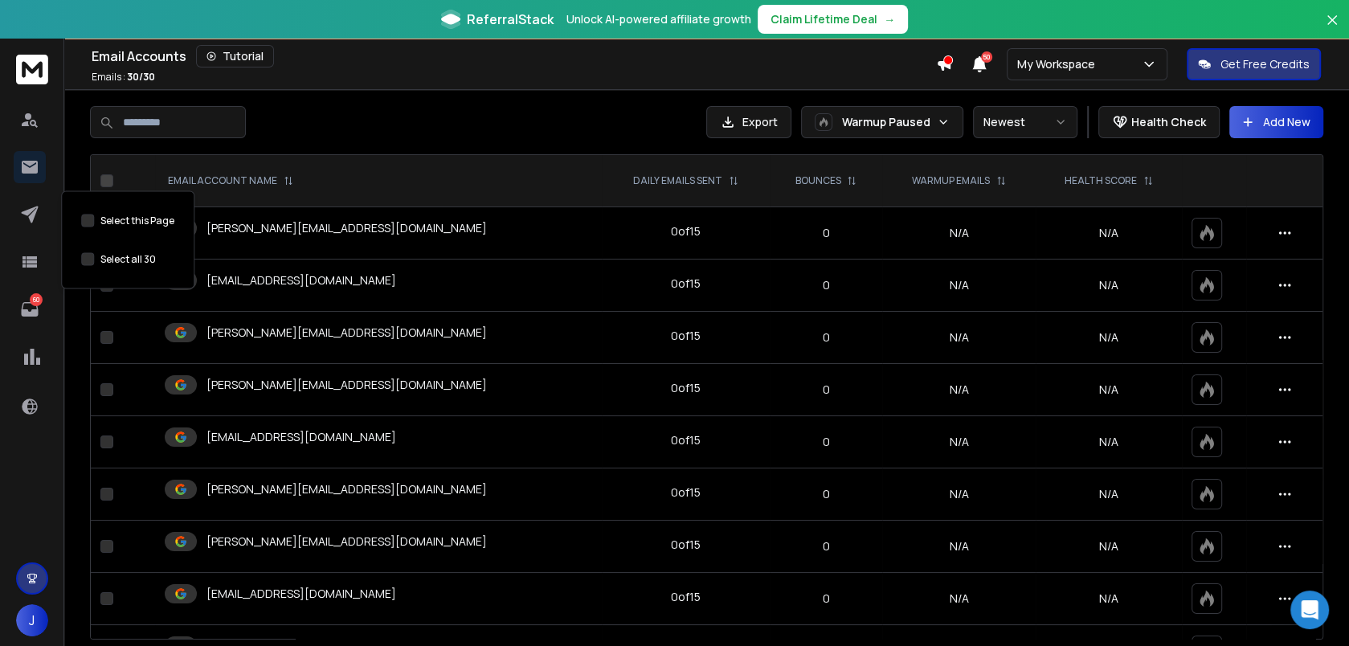
click at [87, 258] on button "Select this Page" at bounding box center [87, 259] width 13 height 13
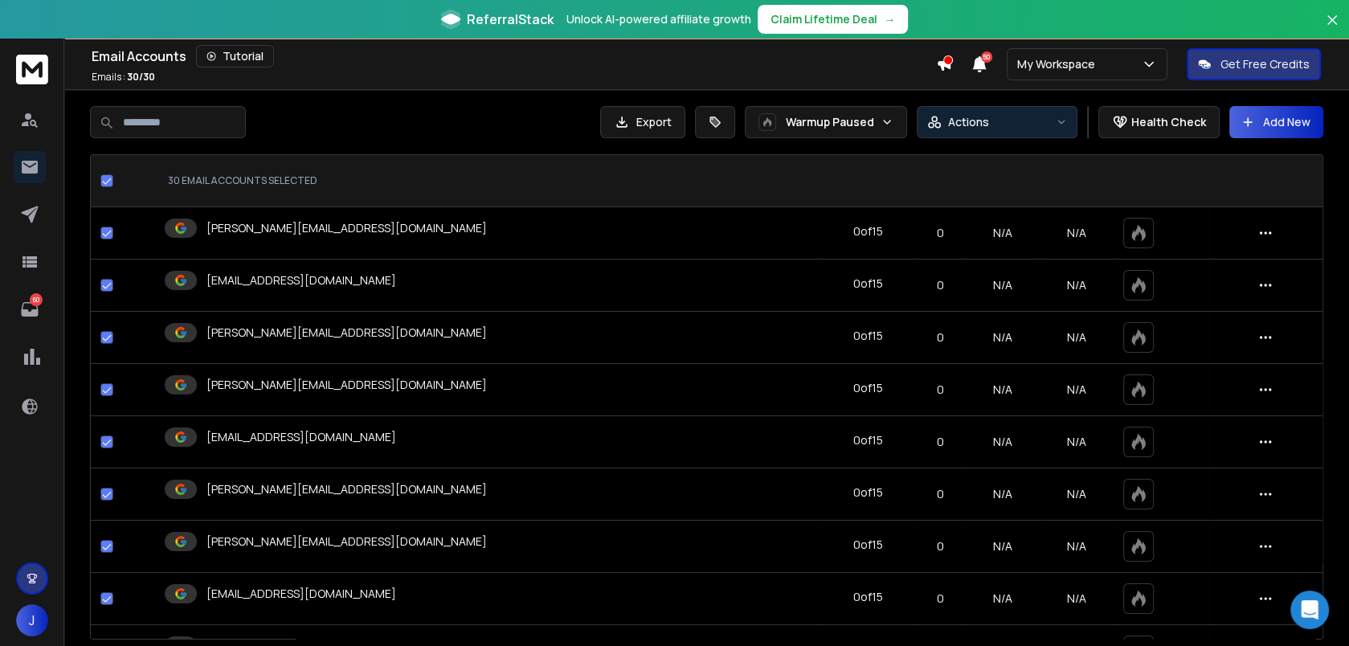
click at [1007, 112] on button "Actions" at bounding box center [997, 122] width 161 height 32
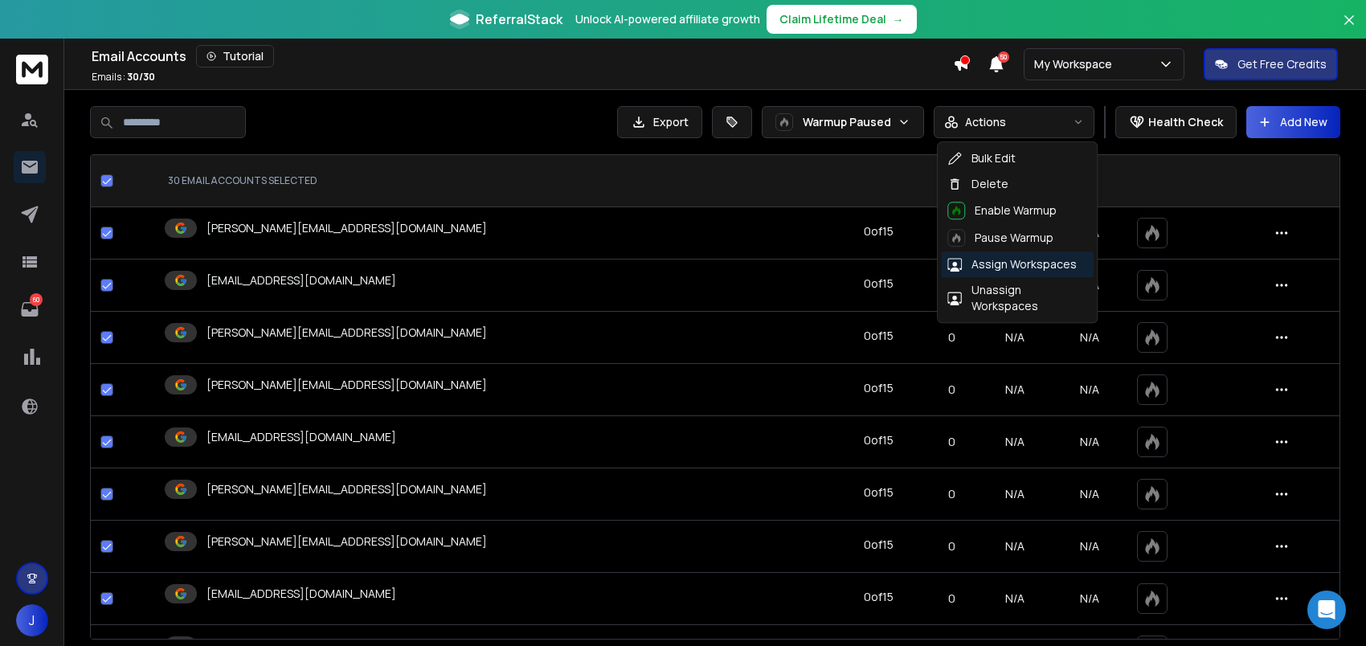
click at [1025, 262] on div "Assign Workspaces" at bounding box center [1011, 264] width 129 height 16
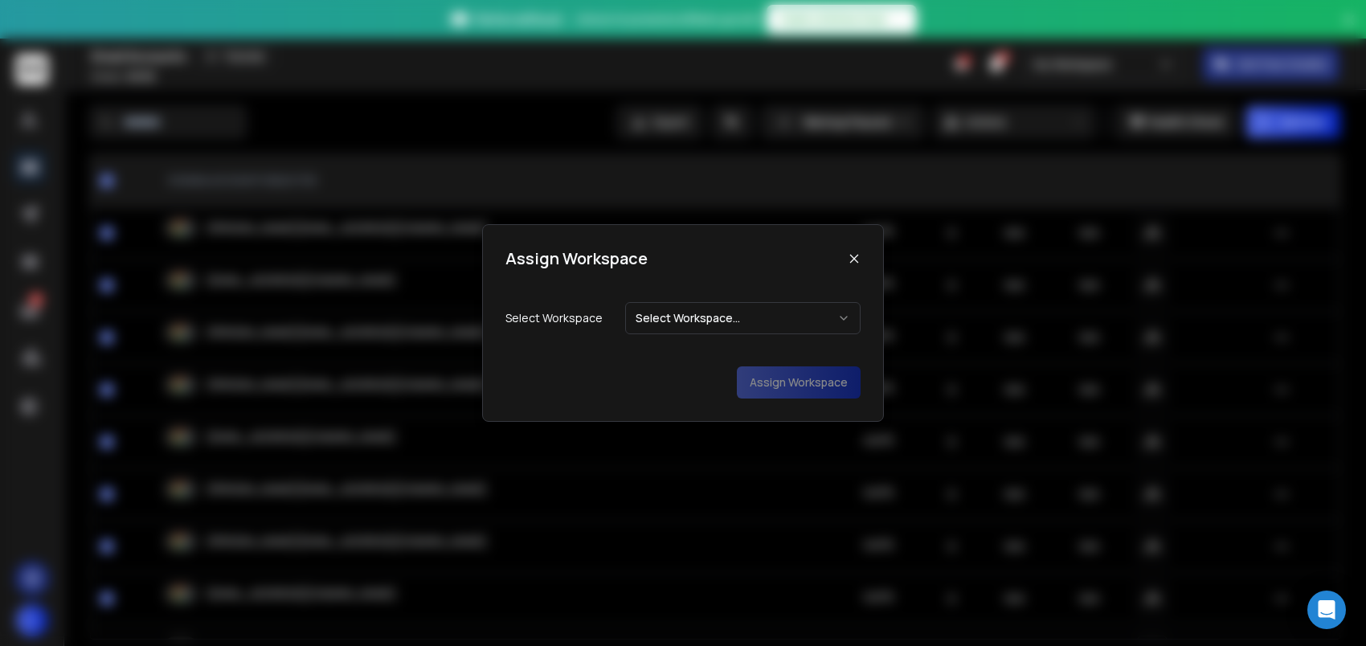
click at [716, 312] on button "Select Workspace..." at bounding box center [742, 318] width 235 height 32
click at [792, 386] on button "Assign Workspace" at bounding box center [799, 382] width 124 height 32
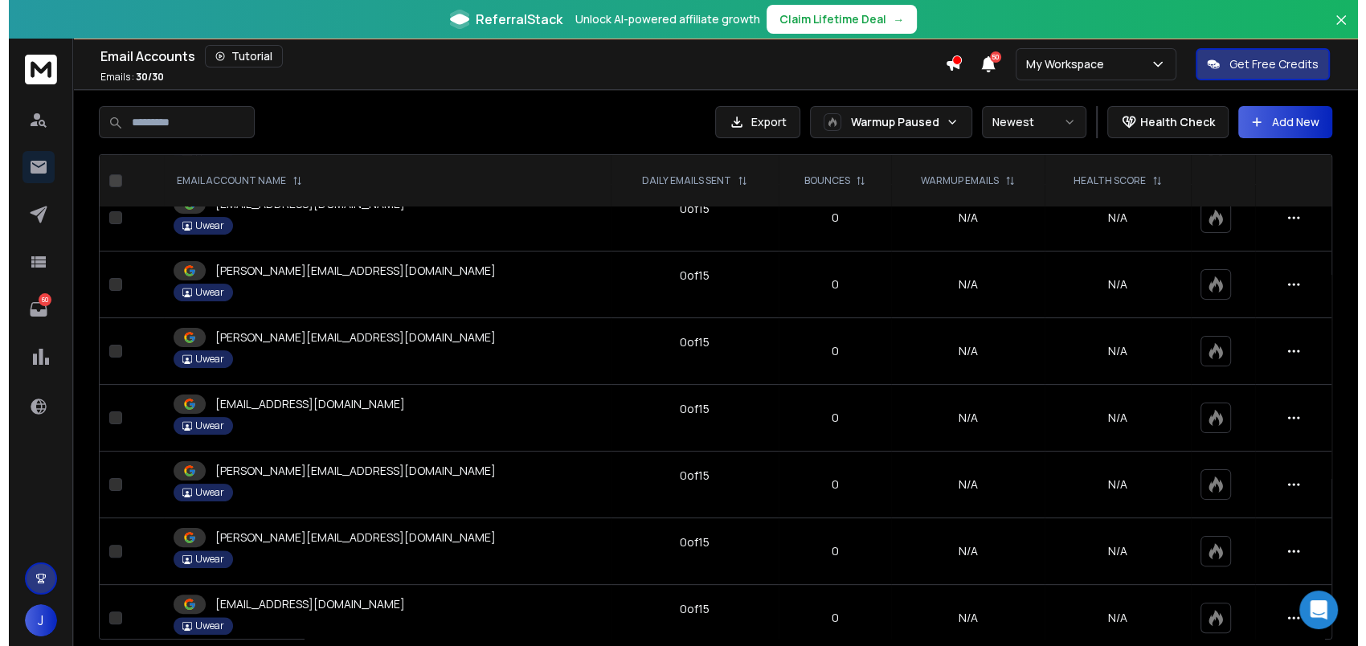
scroll to position [434, 0]
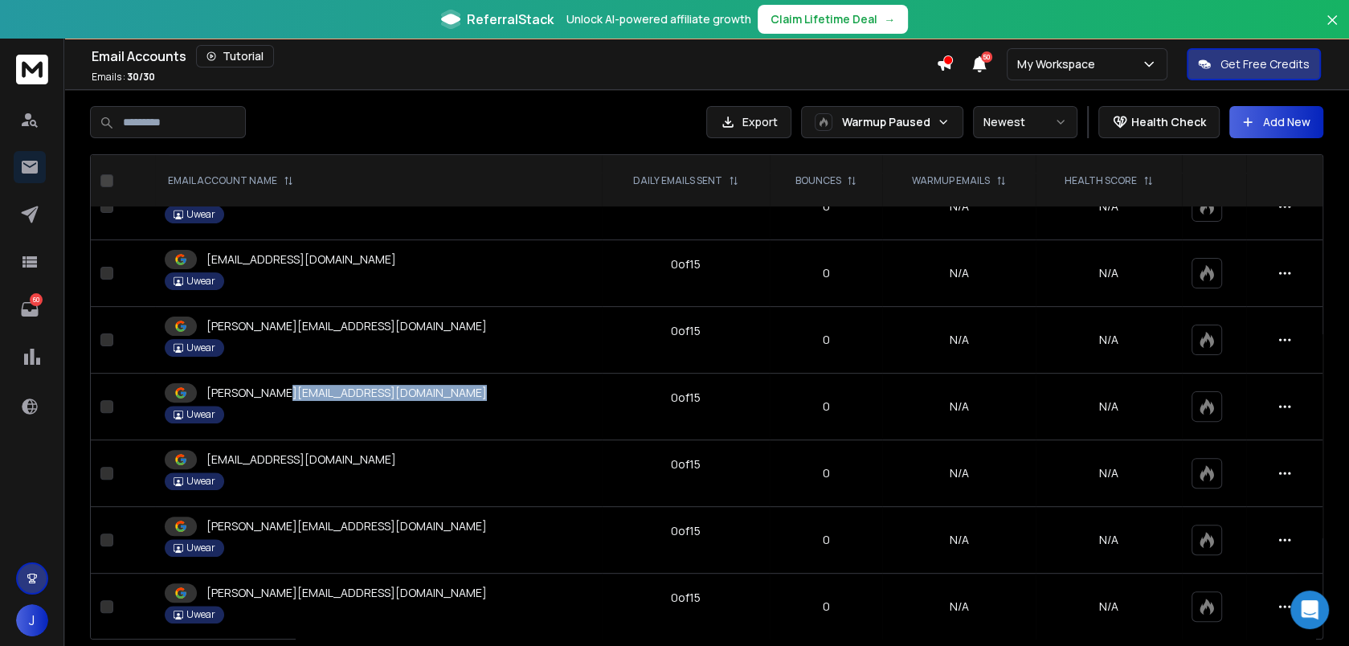
drag, startPoint x: 362, startPoint y: 398, endPoint x: 280, endPoint y: 401, distance: 82.0
click at [280, 401] on div "[PERSON_NAME][EMAIL_ADDRESS][DOMAIN_NAME]" at bounding box center [378, 392] width 427 height 19
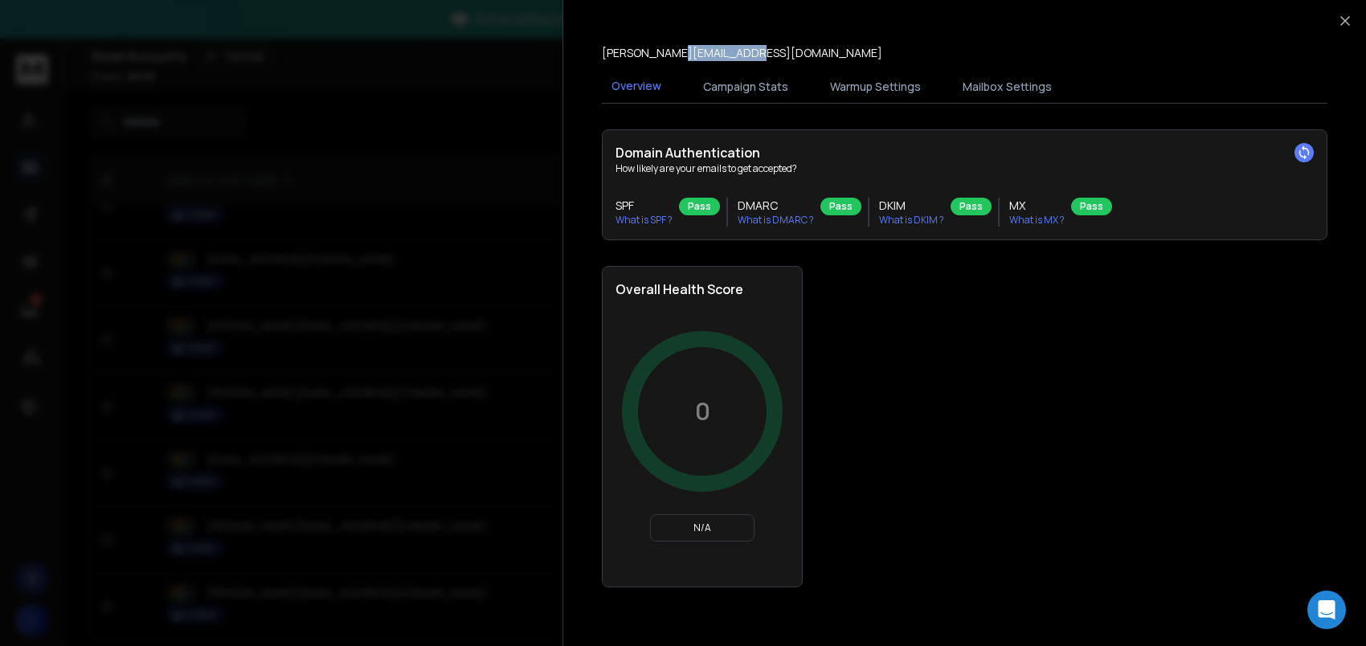
drag, startPoint x: 677, startPoint y: 48, endPoint x: 810, endPoint y: 55, distance: 132.7
click at [810, 55] on div "[PERSON_NAME][EMAIL_ADDRESS][DOMAIN_NAME]" at bounding box center [964, 53] width 725 height 16
copy p "fastuwear.us"
click at [374, 201] on div at bounding box center [683, 323] width 1366 height 646
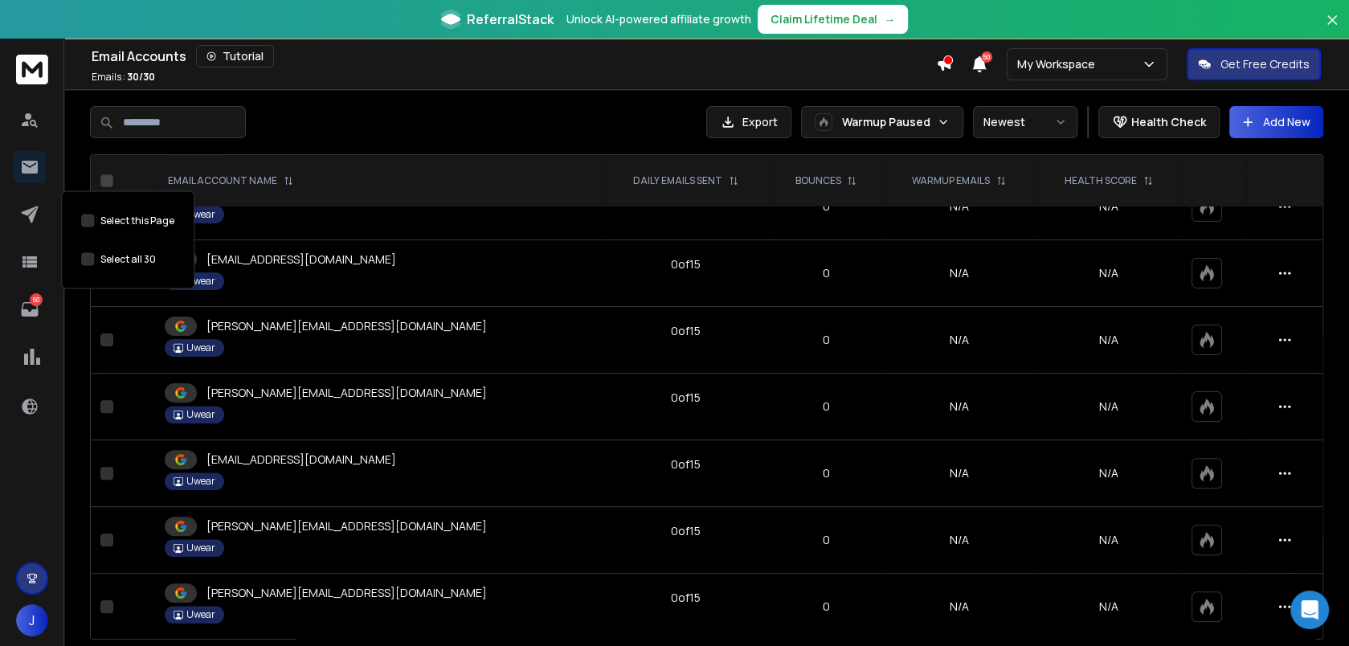
click at [84, 257] on button "Select this Page" at bounding box center [87, 259] width 13 height 13
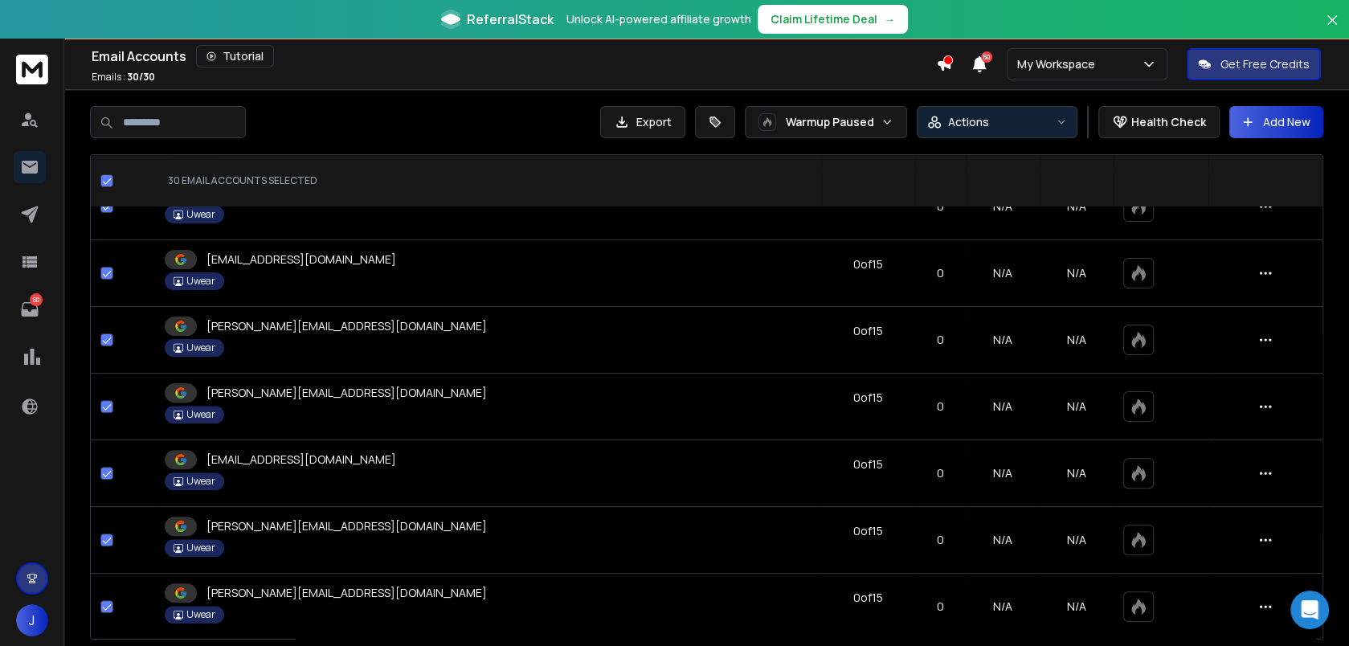
click at [980, 127] on p "Actions" at bounding box center [968, 122] width 41 height 16
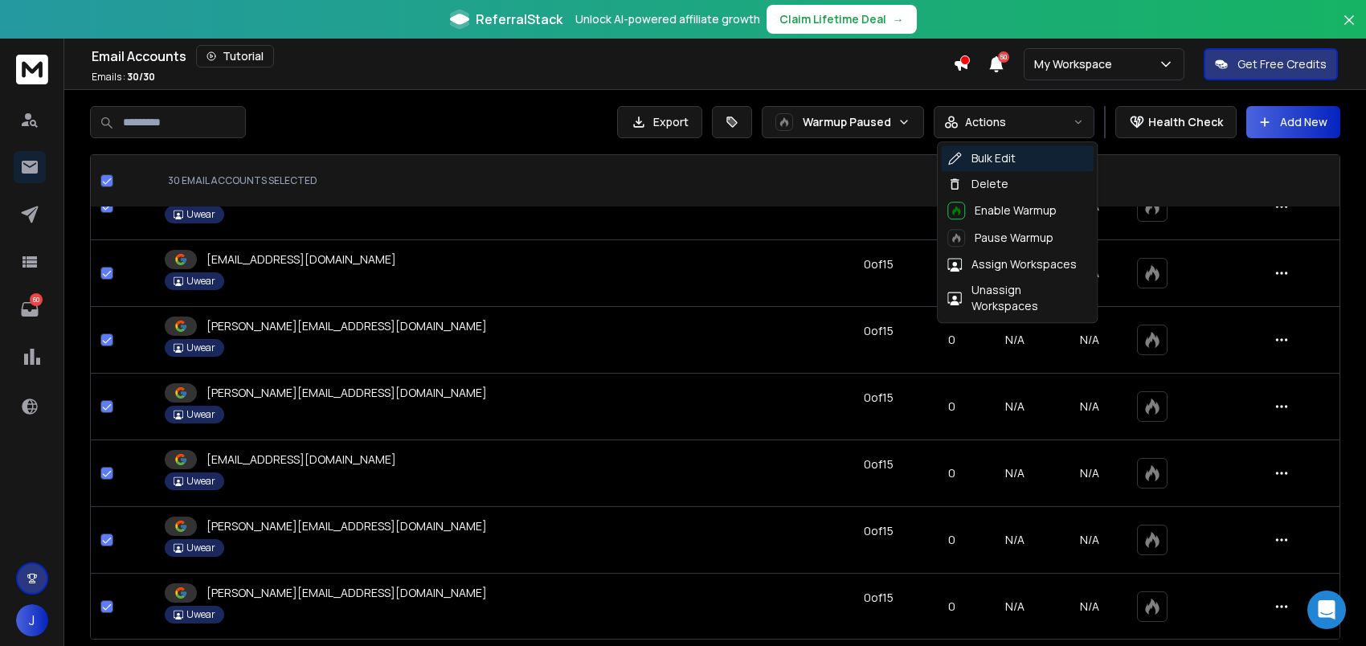
click at [1016, 160] on div "Bulk Edit" at bounding box center [1017, 158] width 153 height 26
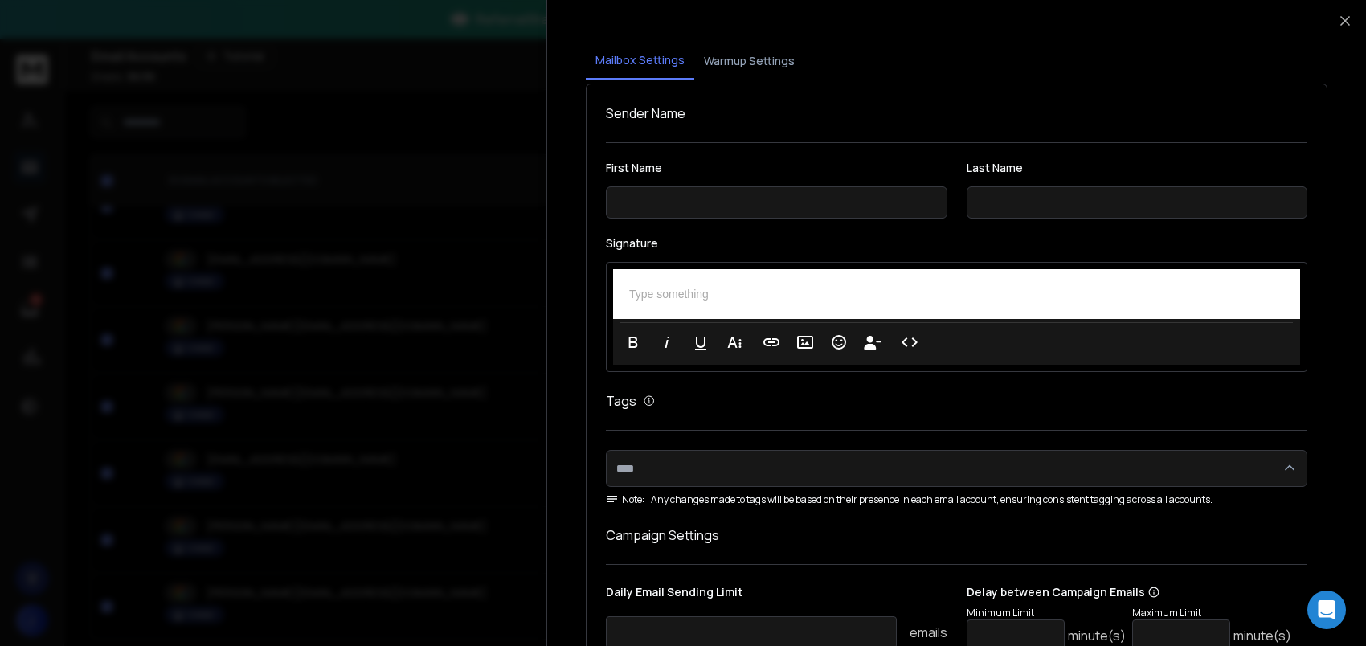
scroll to position [324, 0]
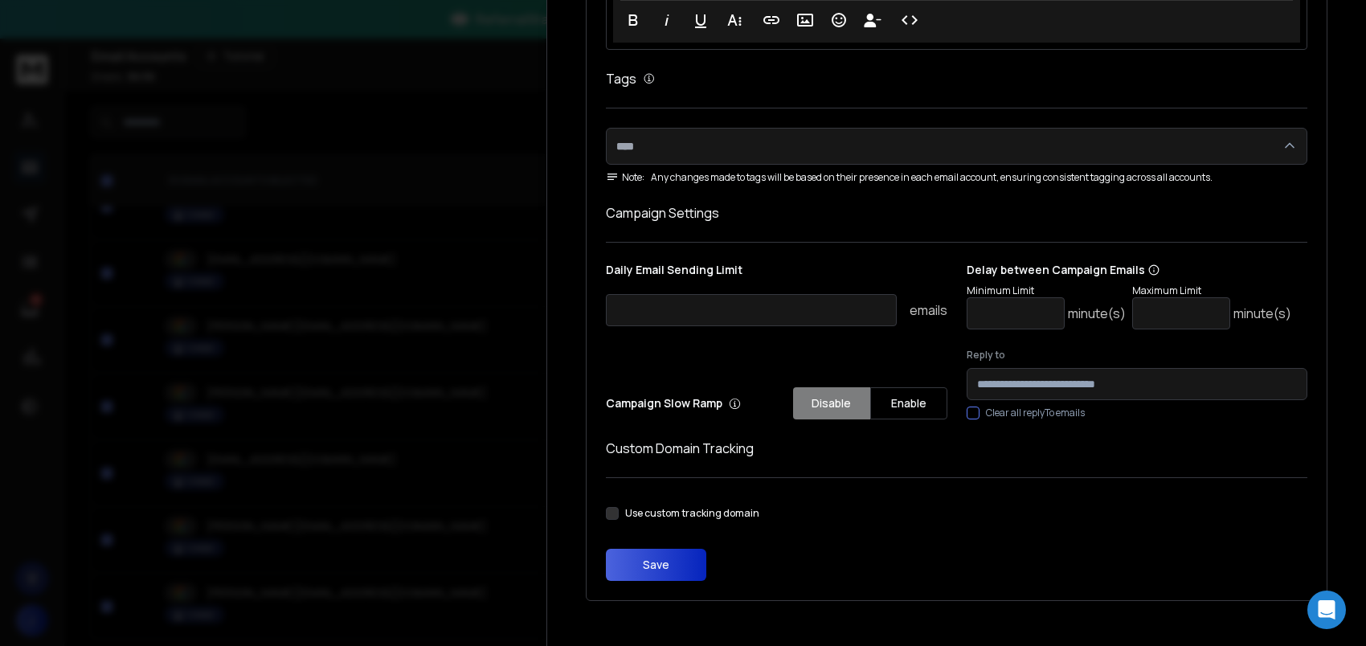
click at [614, 511] on button "Reply to" at bounding box center [612, 513] width 13 height 13
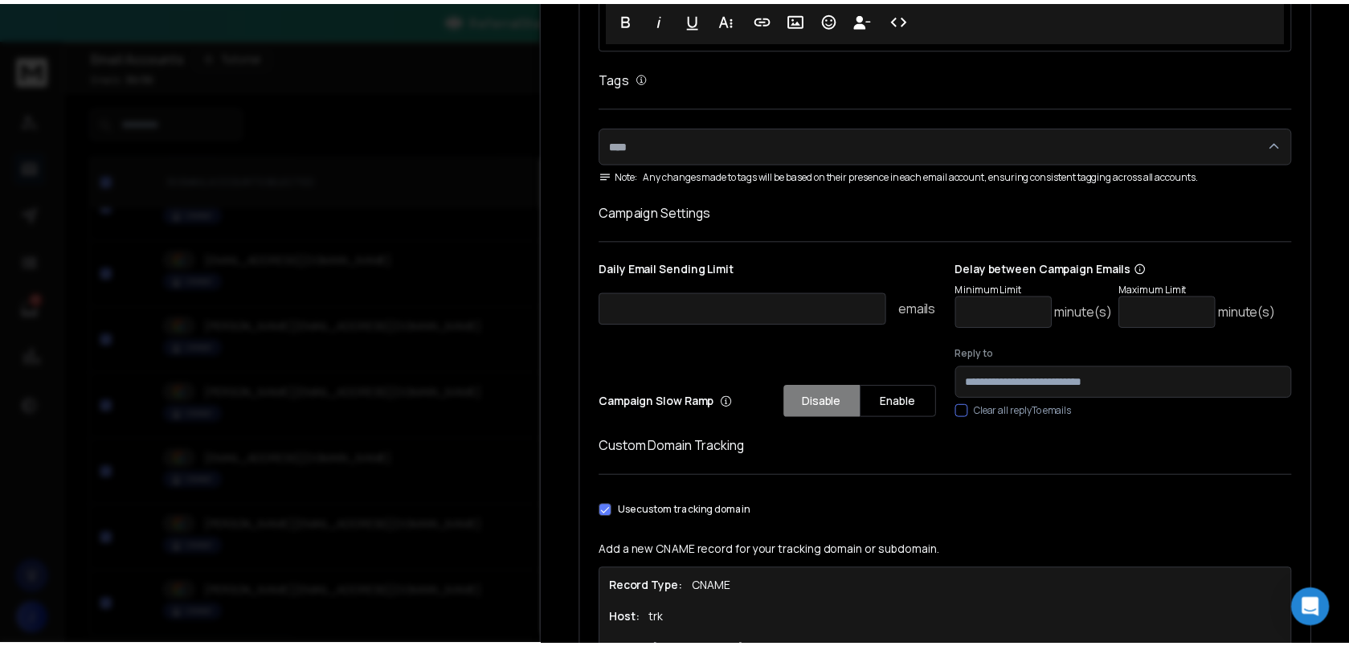
scroll to position [584, 0]
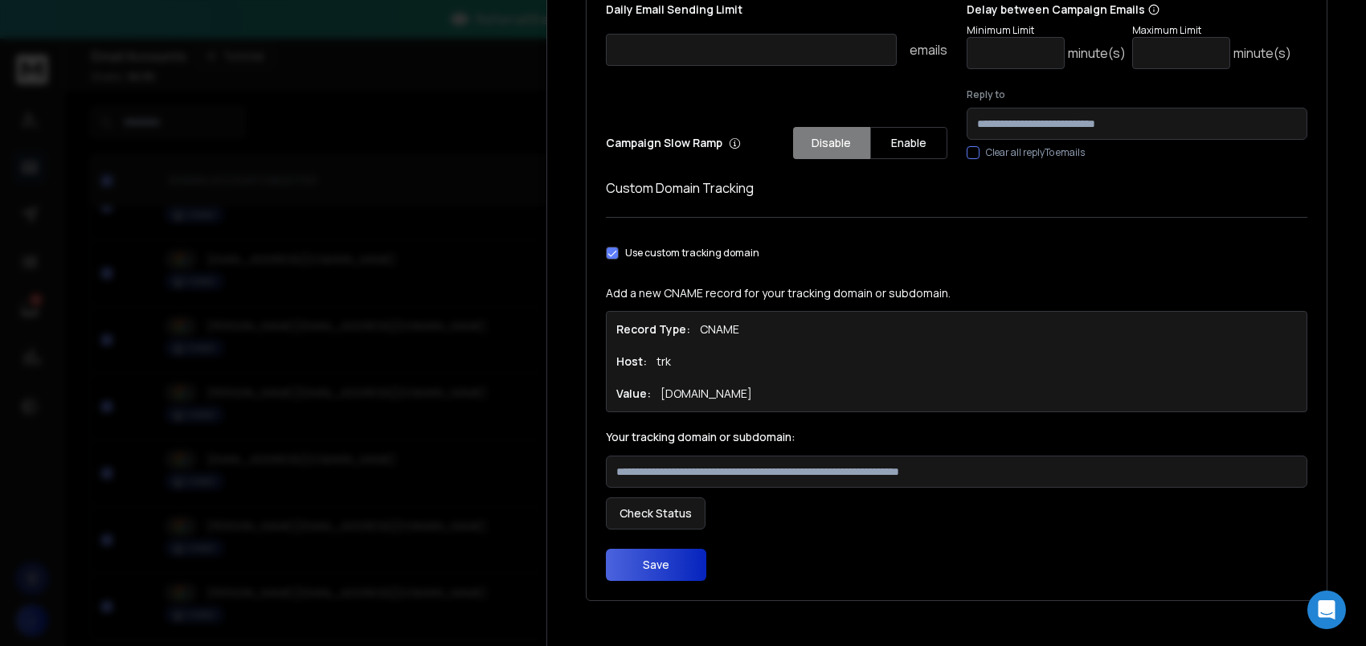
click at [740, 475] on input at bounding box center [956, 471] width 701 height 32
paste input "**********"
type input "**********"
click at [691, 495] on div "**********" at bounding box center [956, 407] width 701 height 244
click at [679, 500] on button "Check Status" at bounding box center [656, 513] width 100 height 32
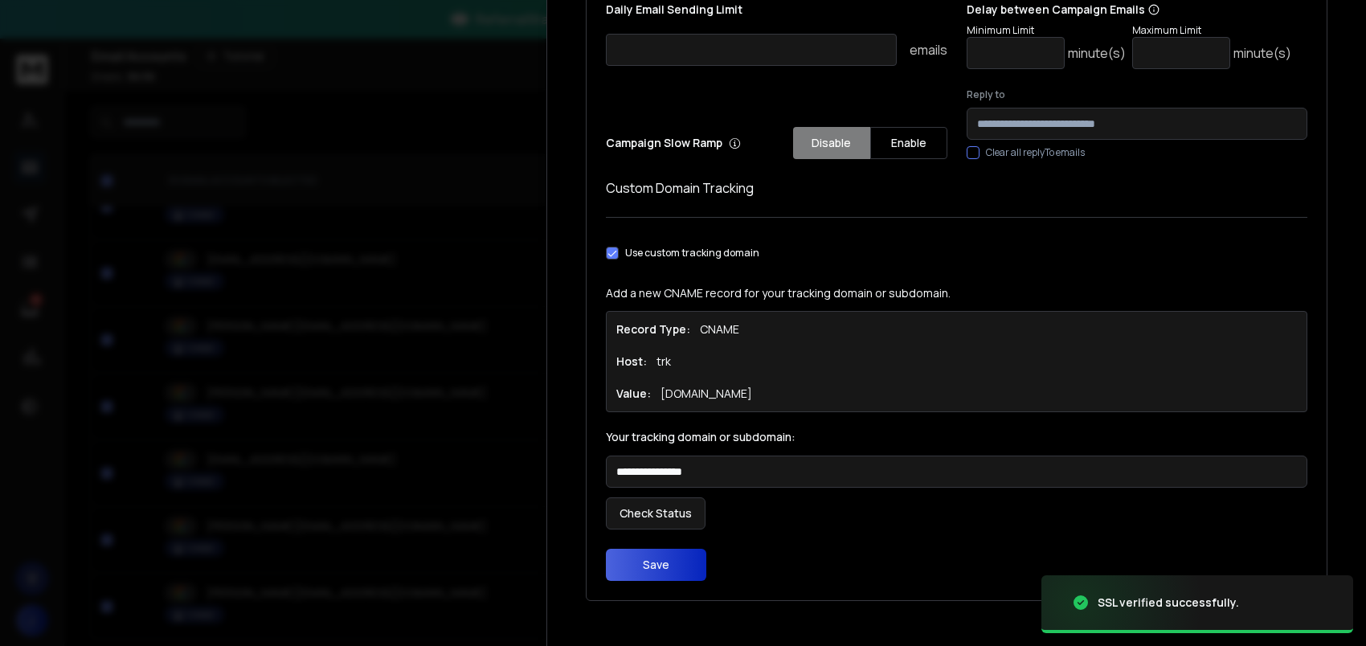
click at [671, 557] on button "Save" at bounding box center [656, 565] width 100 height 32
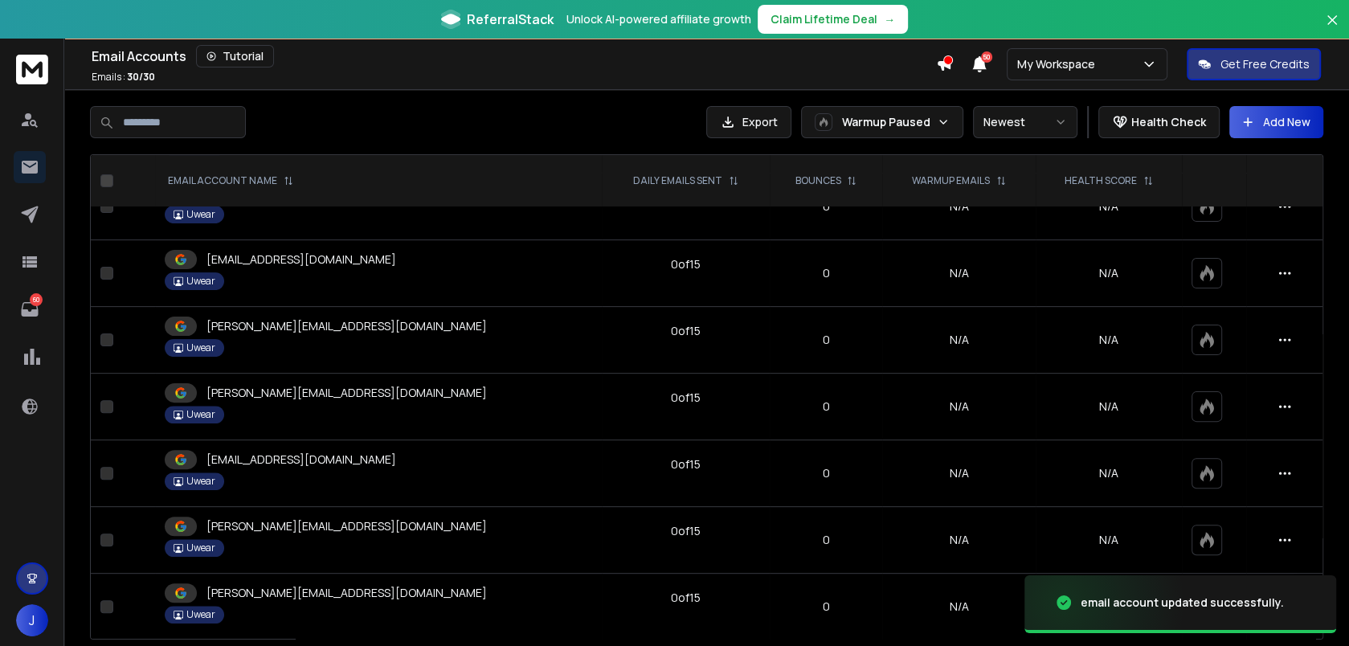
scroll to position [434, 0]
click at [1329, 20] on icon "Close banner" at bounding box center [1332, 20] width 14 height 14
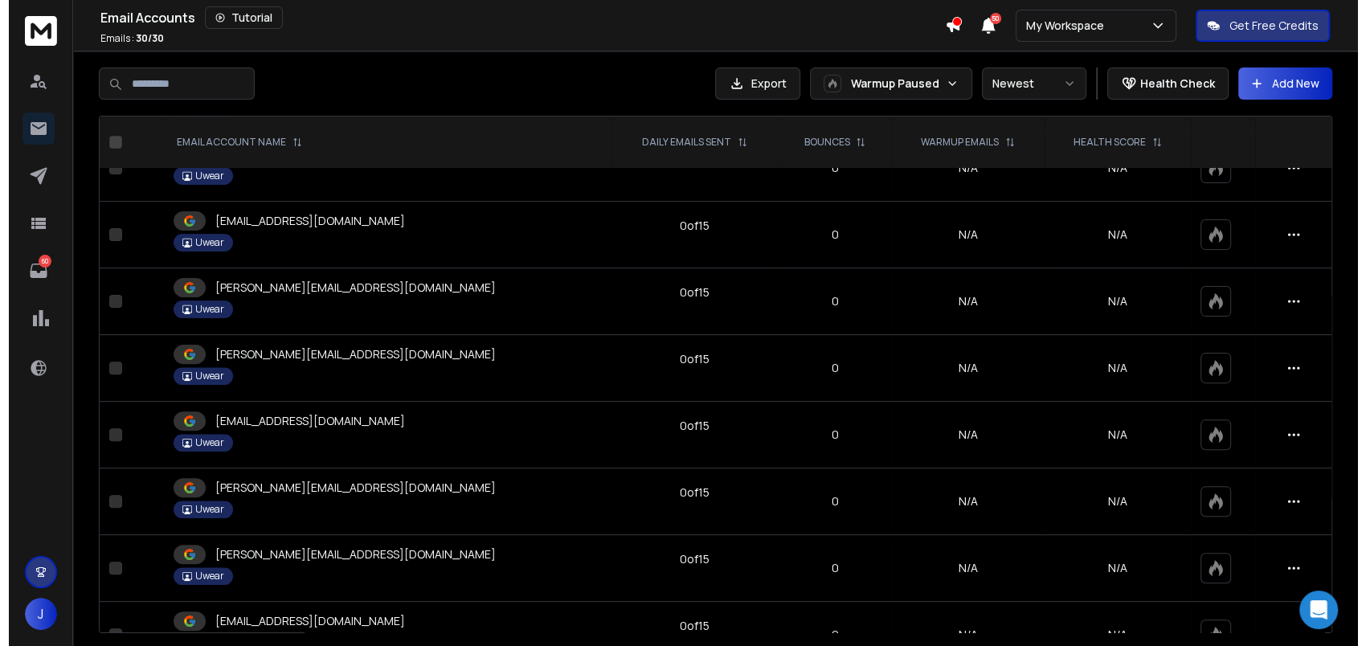
scroll to position [0, 0]
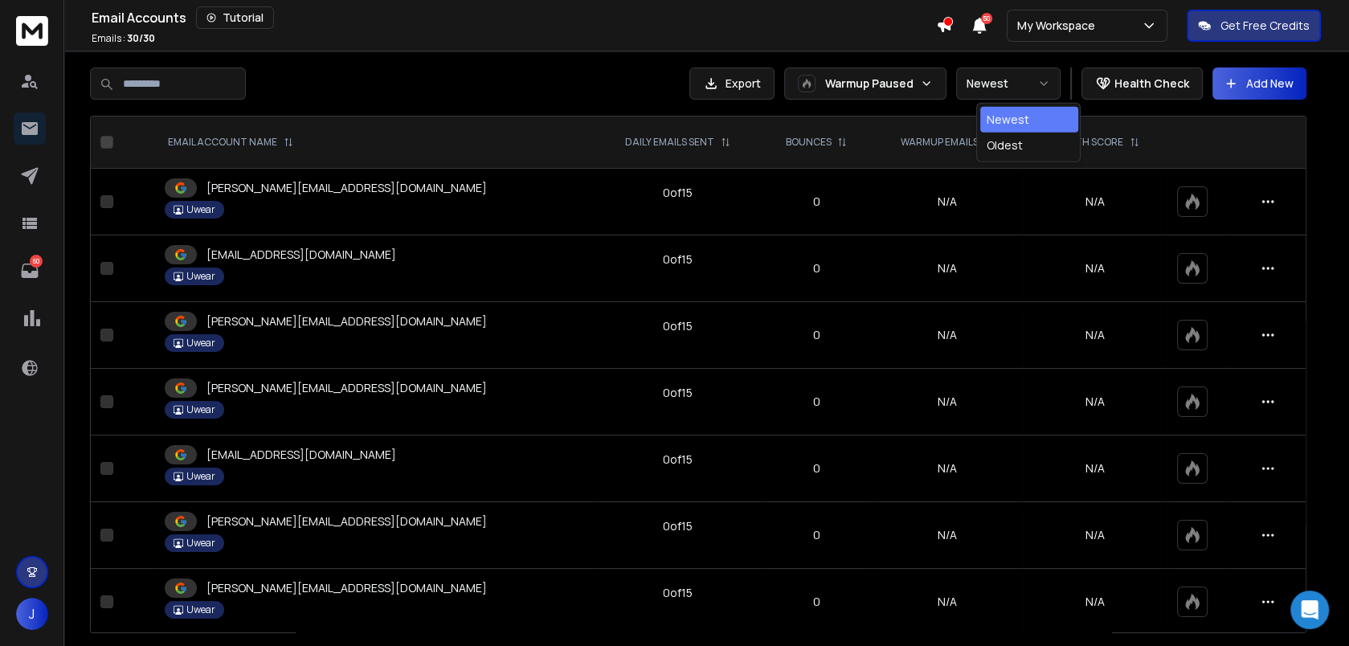
click at [1035, 77] on button "Newest" at bounding box center [1008, 83] width 104 height 32
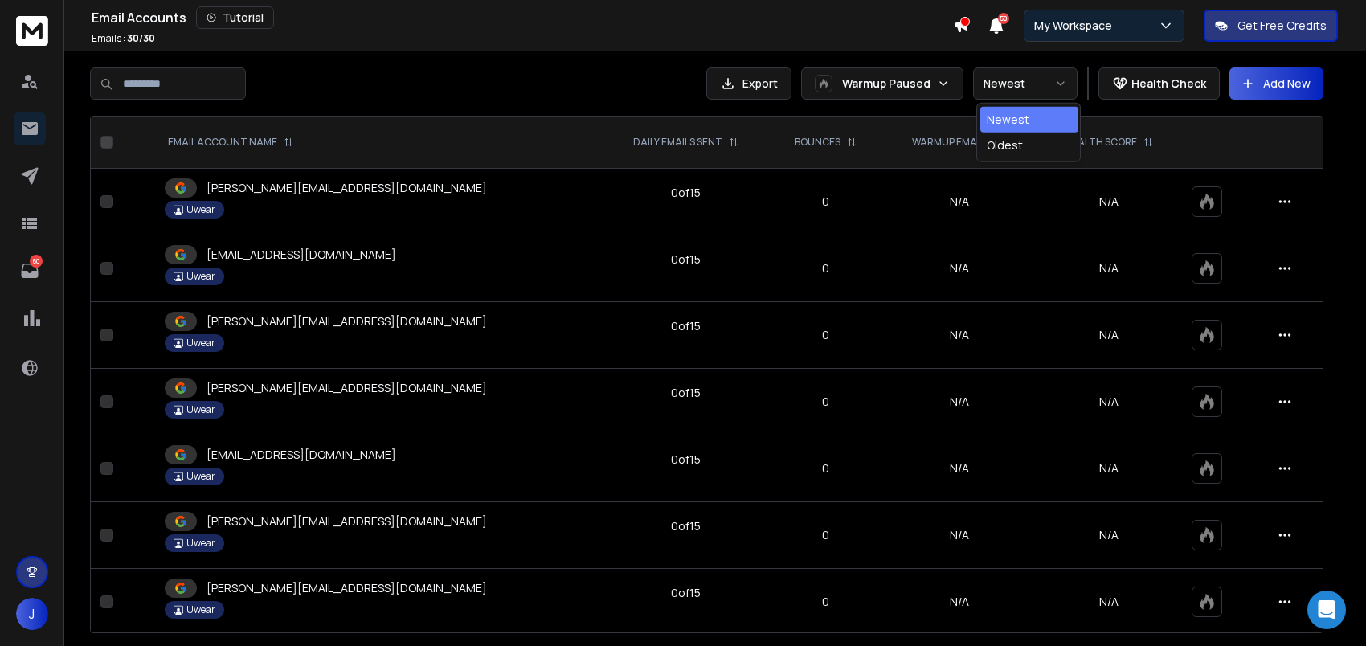
click at [1107, 22] on div "My Workspace" at bounding box center [1104, 26] width 140 height 16
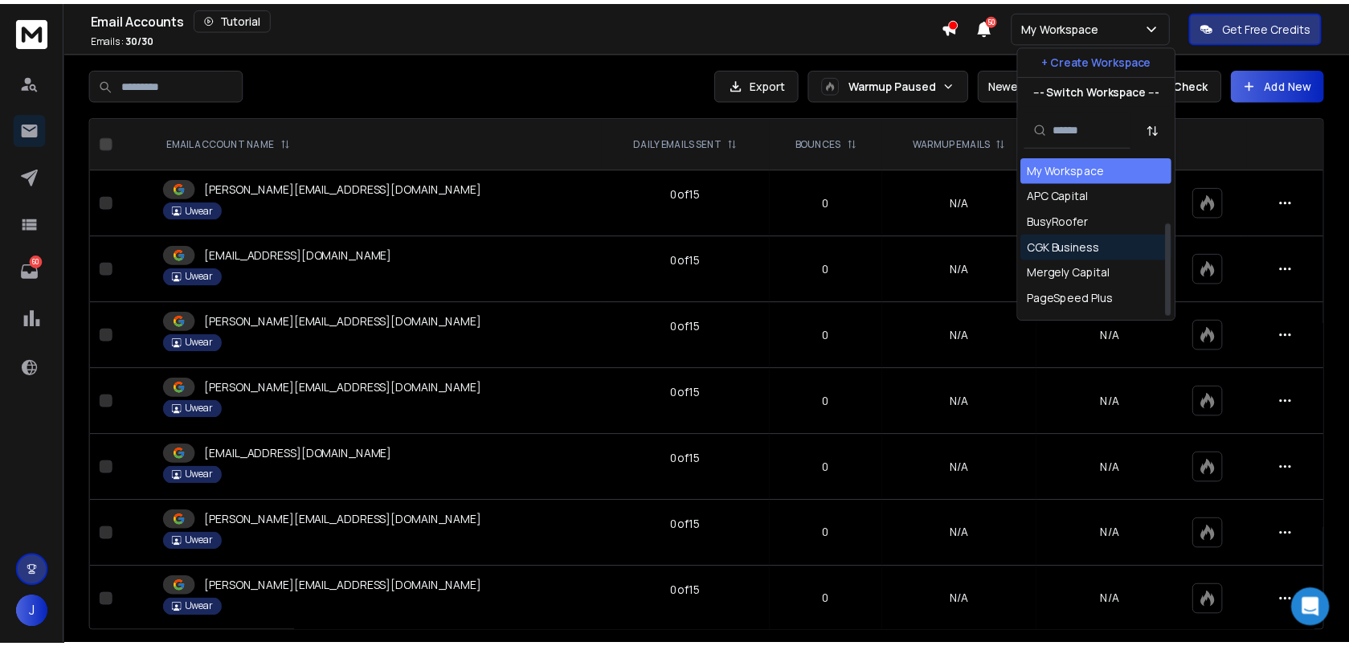
scroll to position [112, 0]
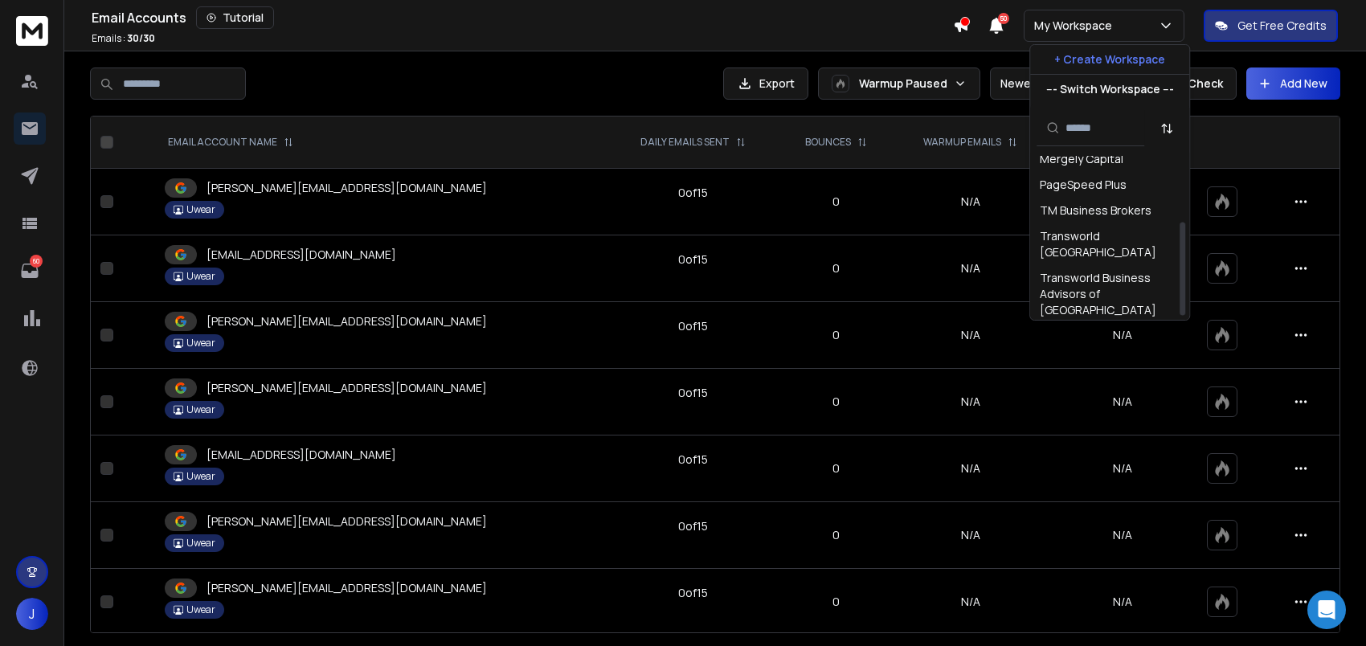
click at [1075, 323] on div "Uwear" at bounding box center [1109, 336] width 153 height 26
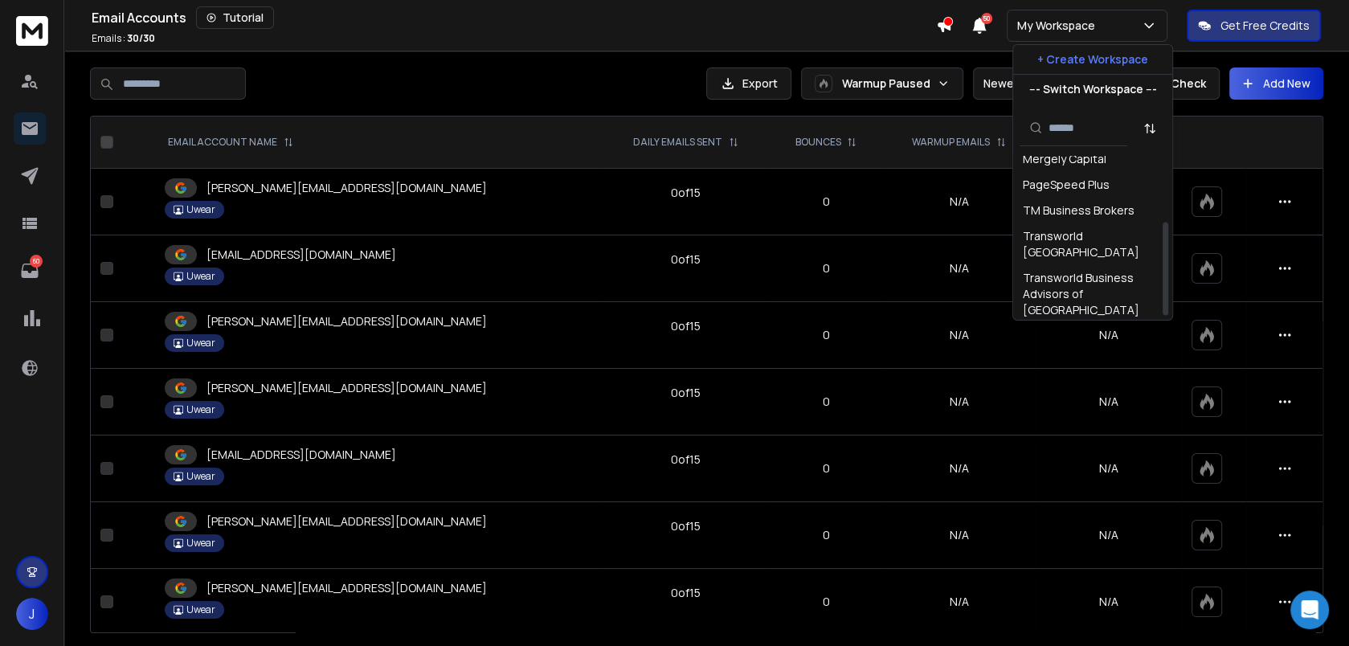
scroll to position [0, 0]
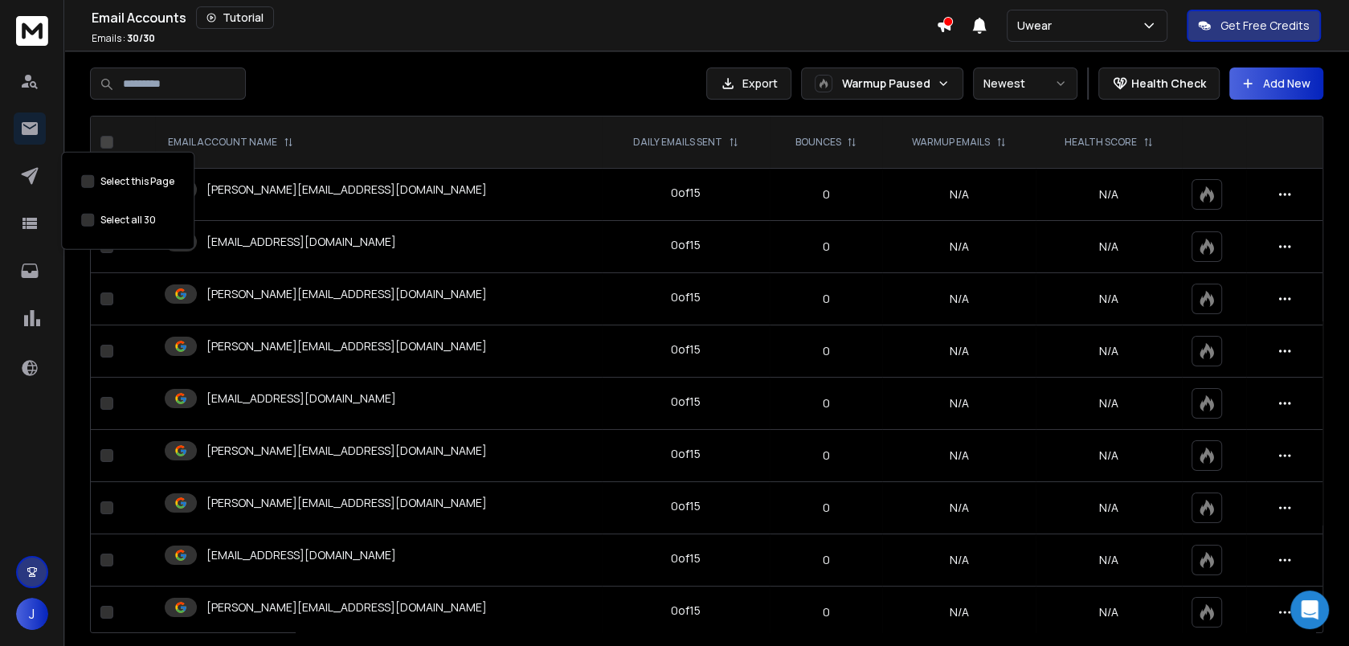
click at [91, 217] on button "Select this Page" at bounding box center [87, 220] width 13 height 13
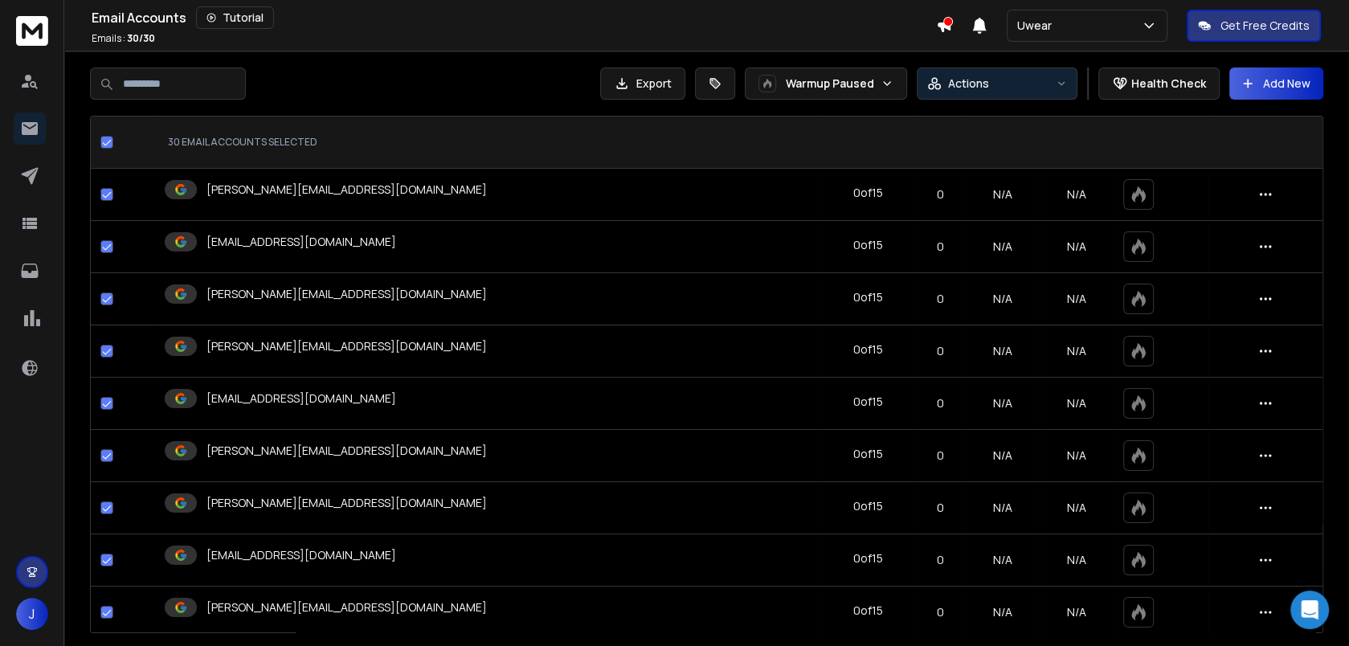
click at [967, 76] on button "Actions" at bounding box center [997, 83] width 161 height 32
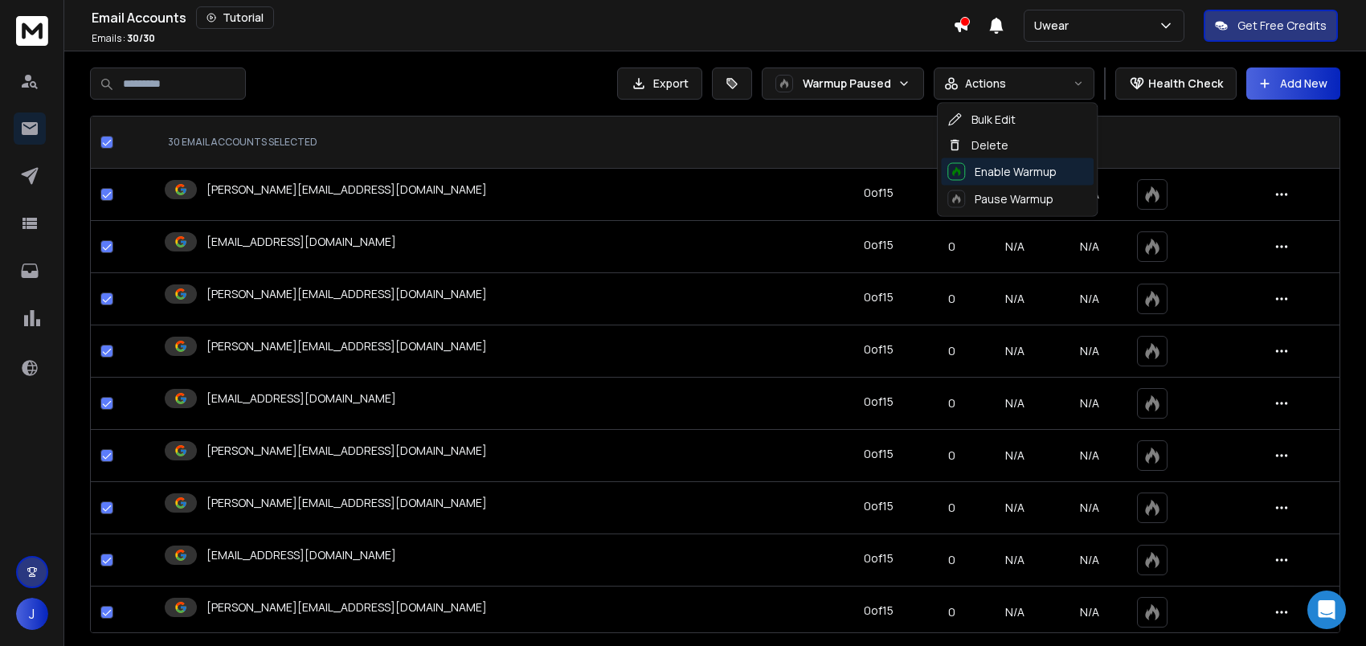
click at [1015, 169] on div "Enable Warmup" at bounding box center [1001, 172] width 109 height 18
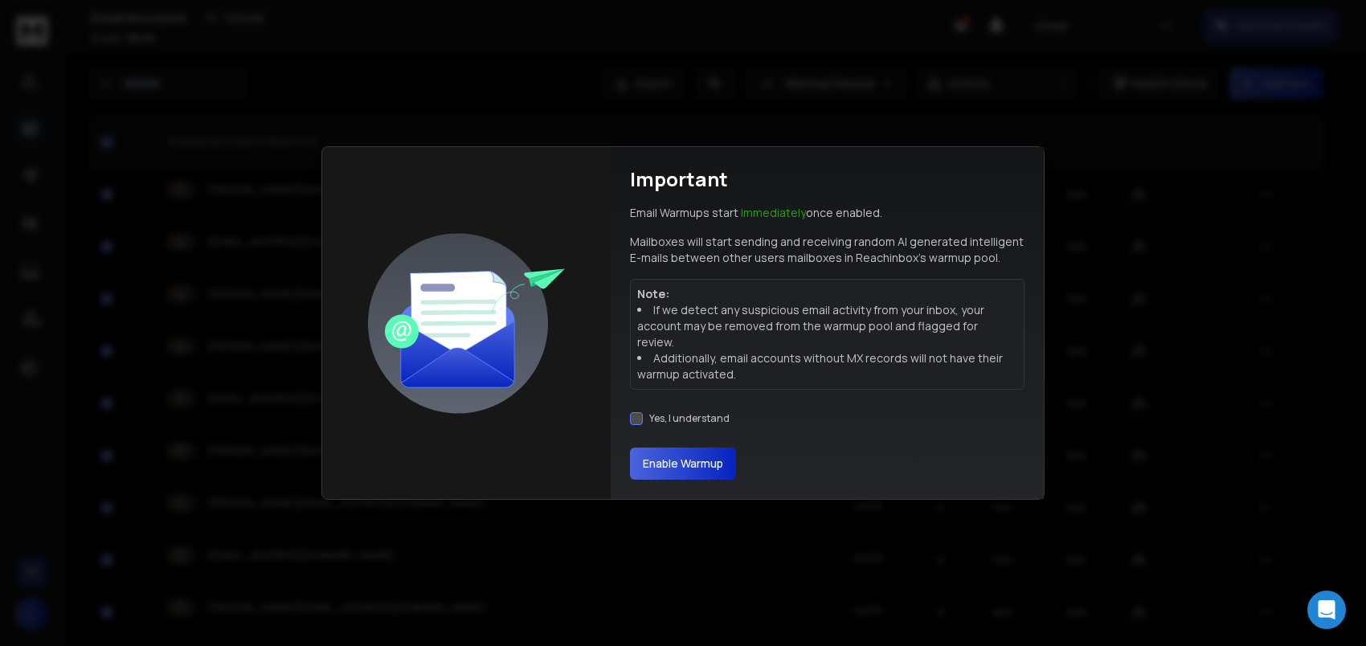
click at [638, 412] on button "Yes, I understand" at bounding box center [636, 418] width 13 height 13
click at [671, 454] on button "Enable Warmup" at bounding box center [683, 463] width 106 height 32
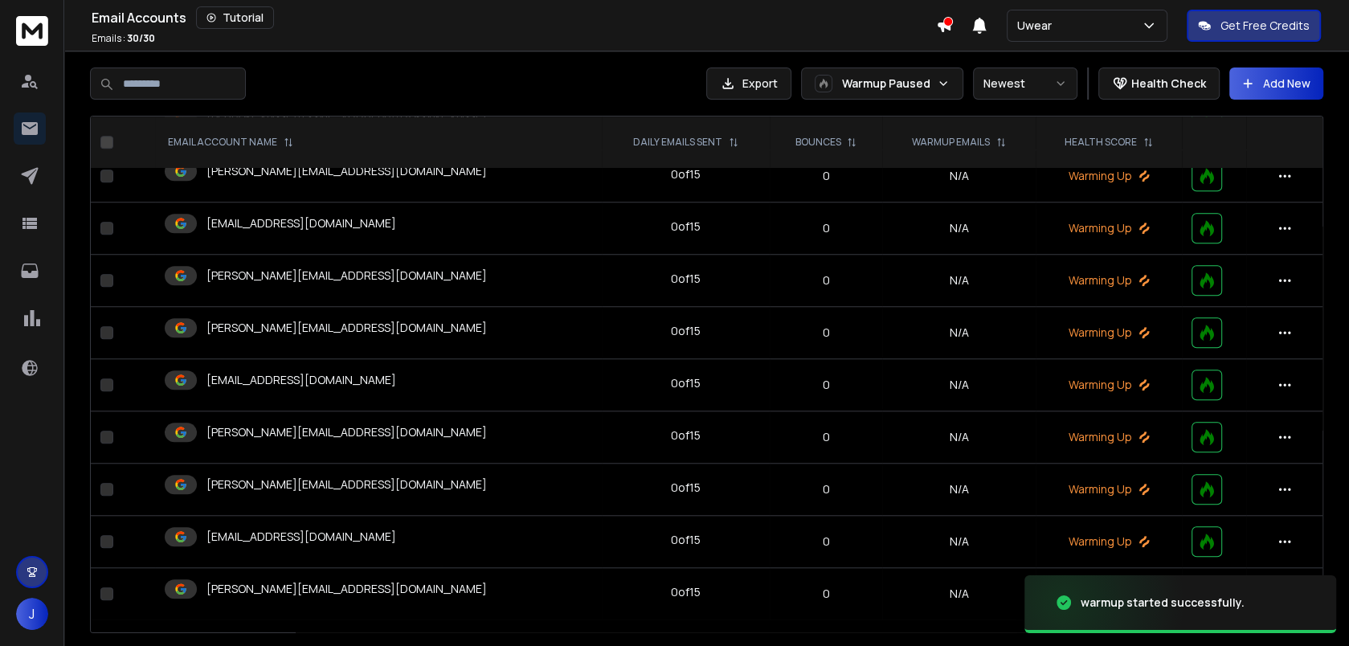
scroll to position [109, 0]
